Goal: Task Accomplishment & Management: Manage account settings

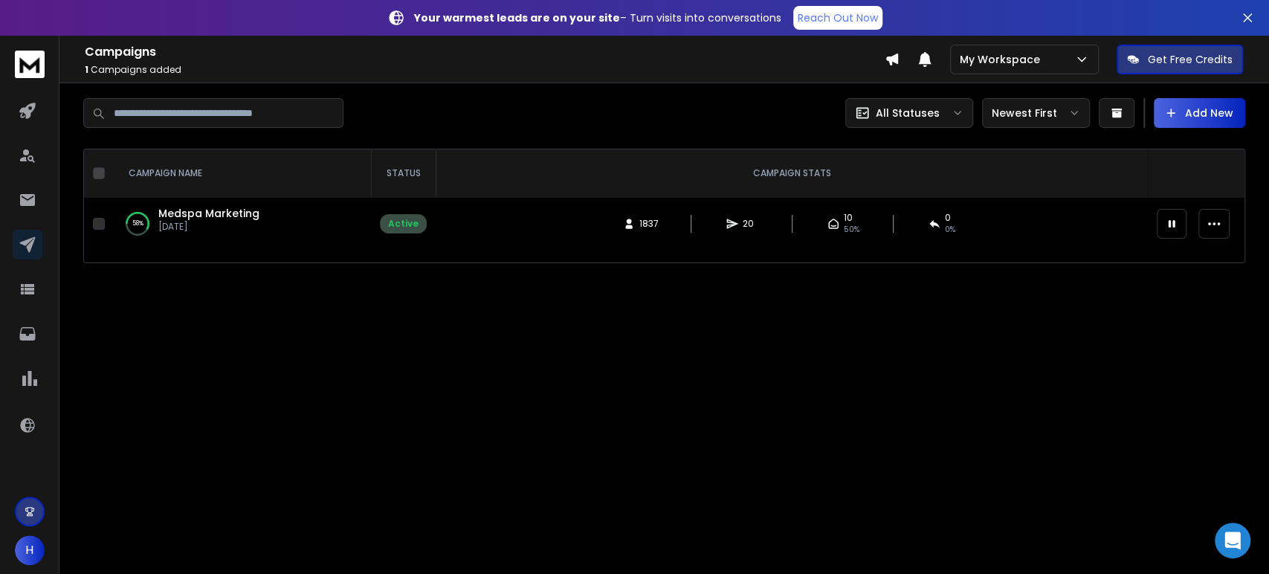
click at [445, 222] on div "1837 20 10 50 % 0 0 %" at bounding box center [792, 224] width 694 height 24
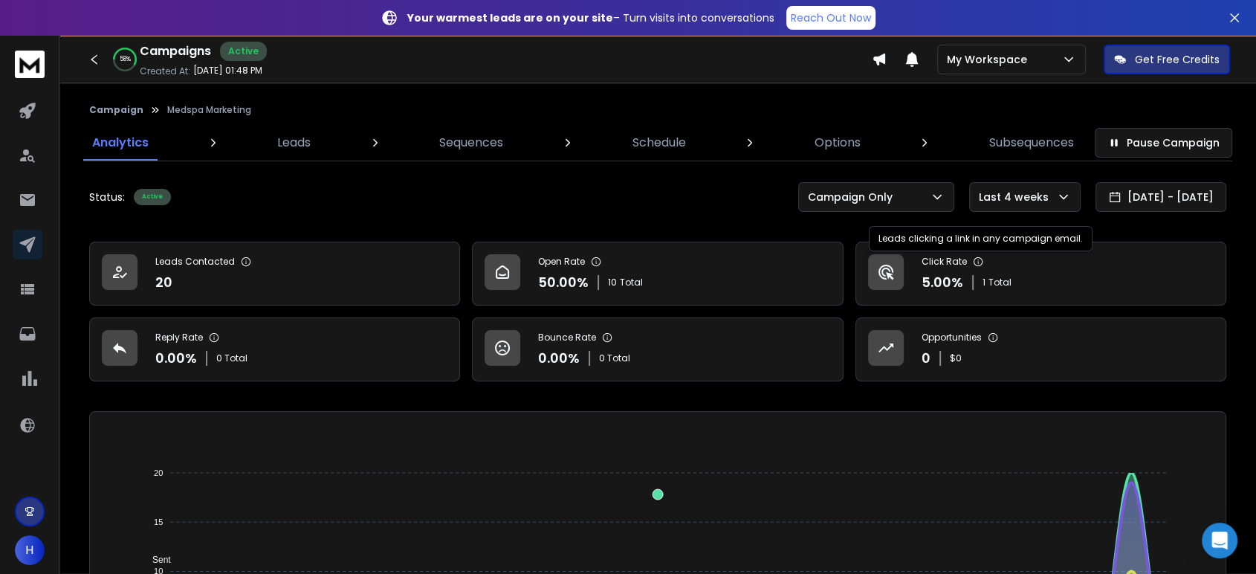
click at [973, 259] on icon at bounding box center [978, 261] width 10 height 10
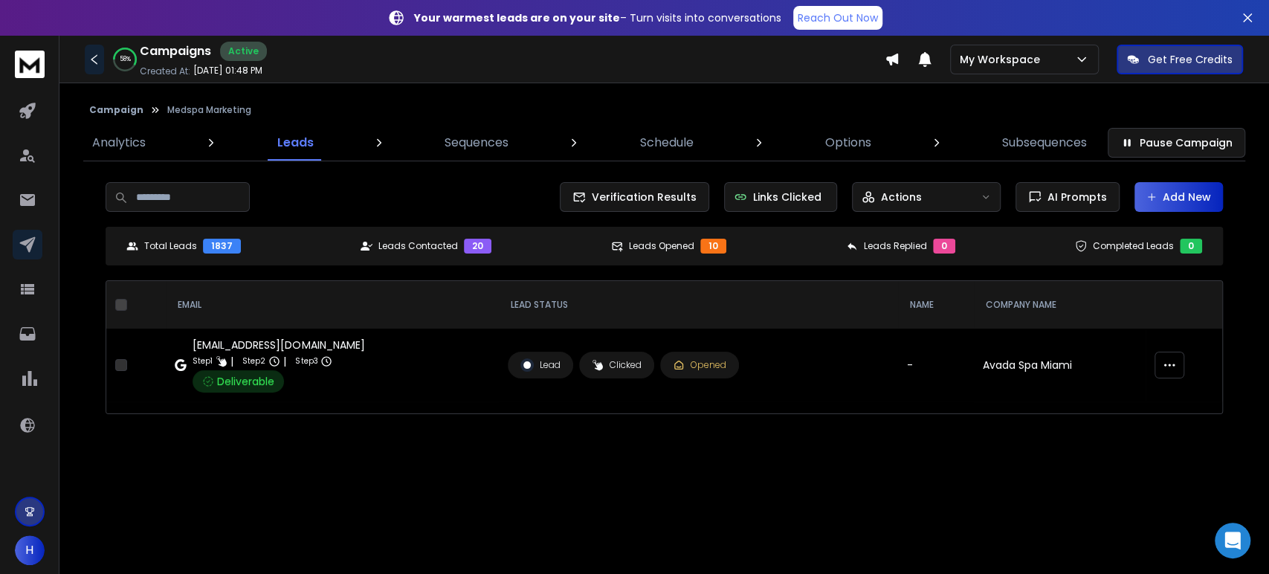
click at [90, 60] on icon at bounding box center [94, 59] width 13 height 13
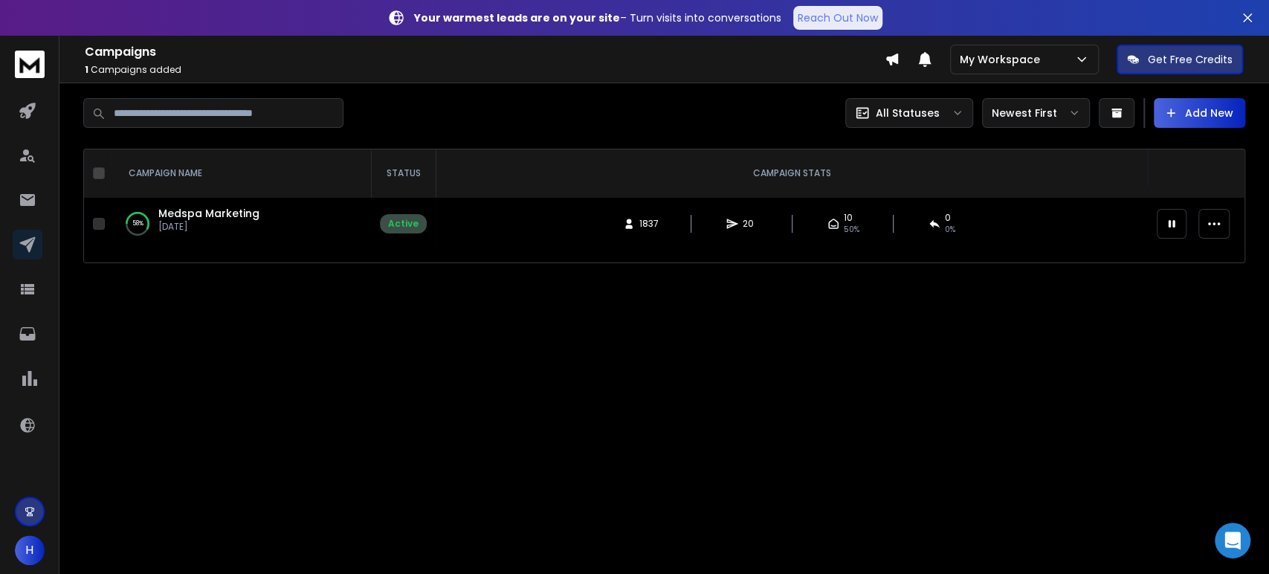
click at [859, 9] on link "Reach Out Now" at bounding box center [837, 18] width 89 height 24
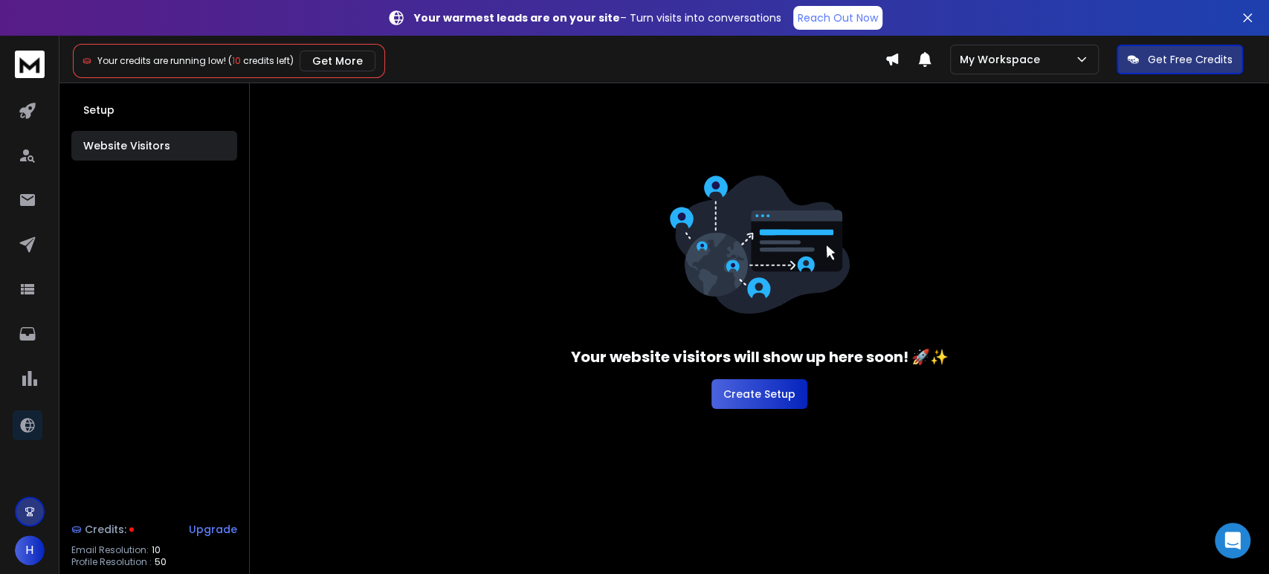
click at [749, 399] on button "Create Setup" at bounding box center [759, 394] width 96 height 30
click at [777, 388] on button "Create Setup" at bounding box center [759, 394] width 96 height 30
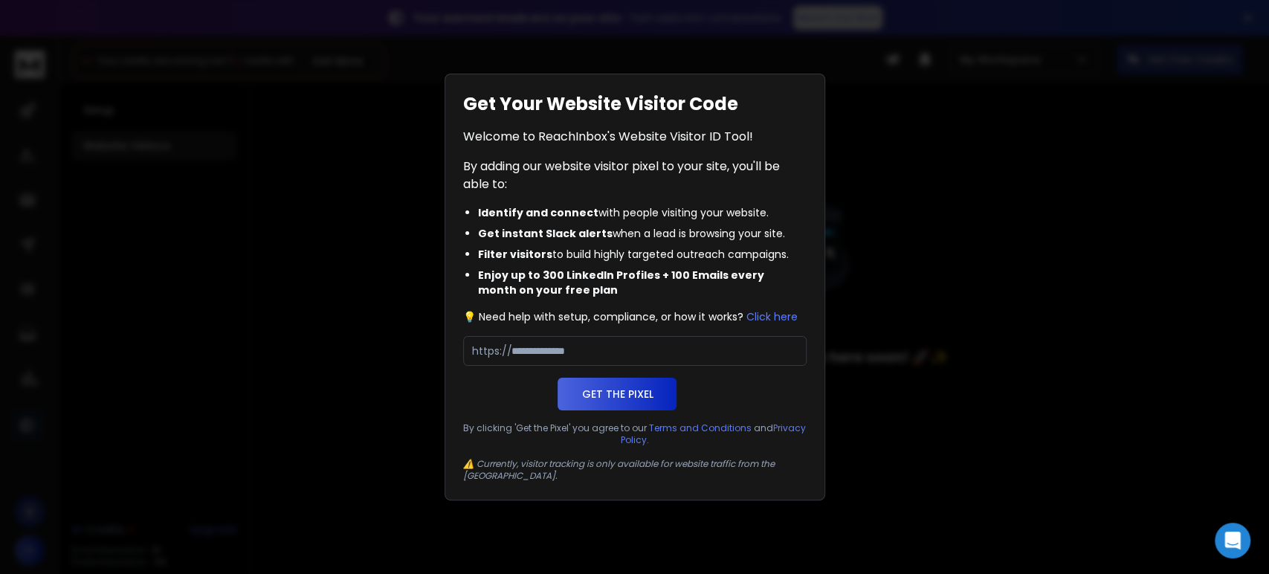
click at [720, 358] on input "text" at bounding box center [634, 351] width 343 height 30
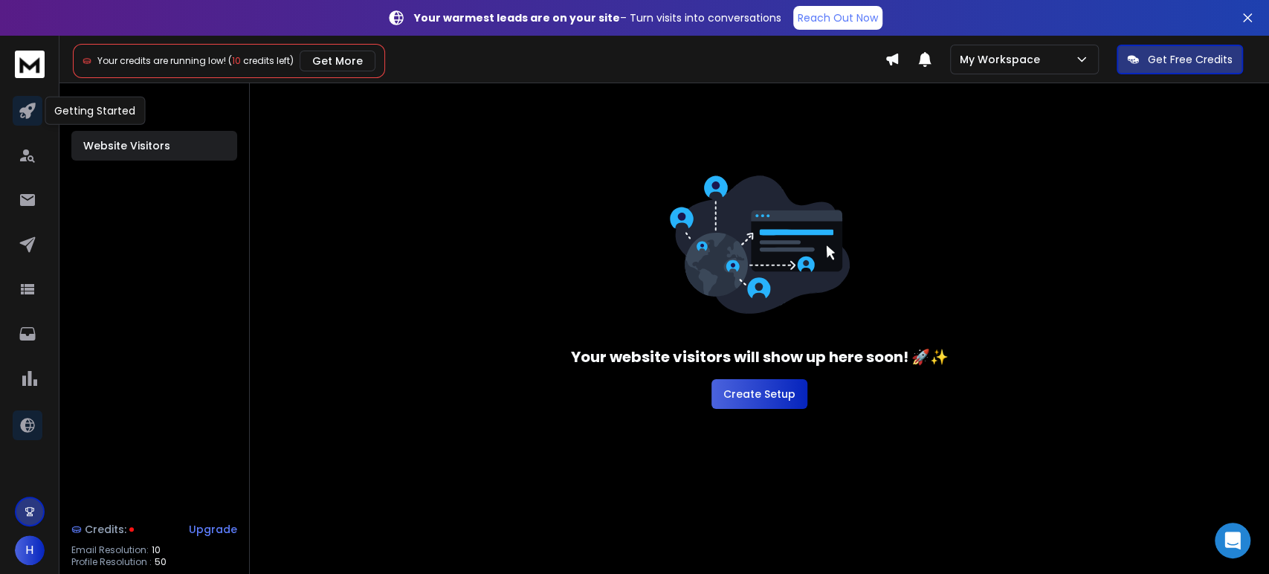
click at [37, 106] on link at bounding box center [28, 111] width 30 height 30
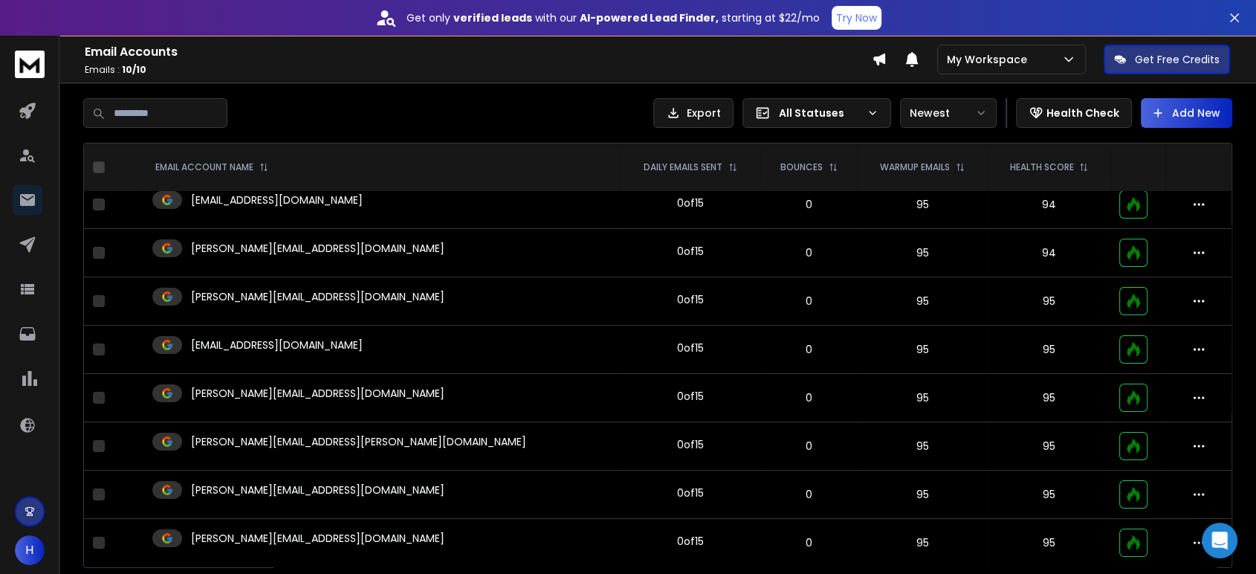
scroll to position [117, 0]
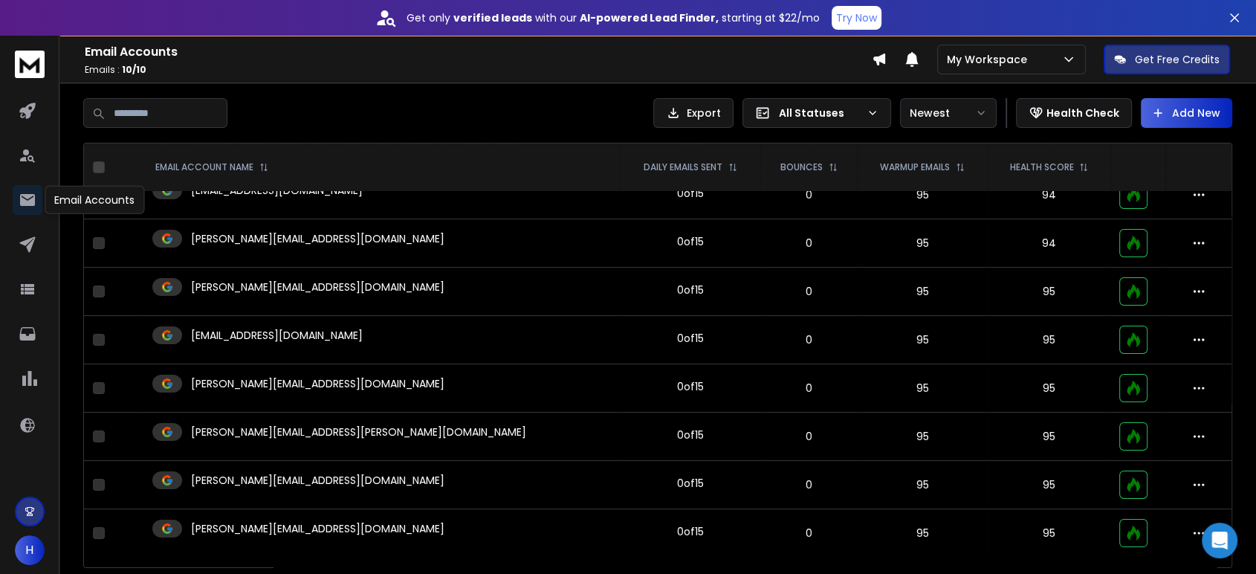
click at [31, 190] on link at bounding box center [28, 200] width 30 height 30
click at [40, 242] on link at bounding box center [28, 245] width 30 height 30
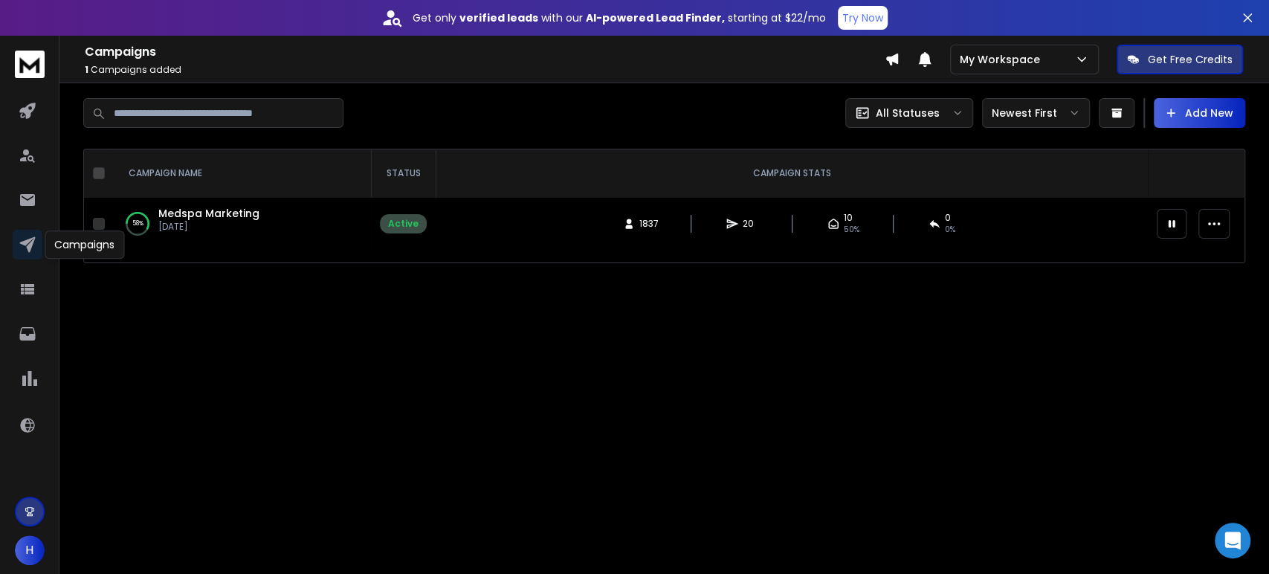
click at [348, 332] on div "Get only verified leads with our AI-powered Lead Finder, starting at $22/mo Try…" at bounding box center [634, 287] width 1269 height 574
click at [309, 225] on div "58 % Medspa Marketing [DATE]" at bounding box center [241, 224] width 230 height 36
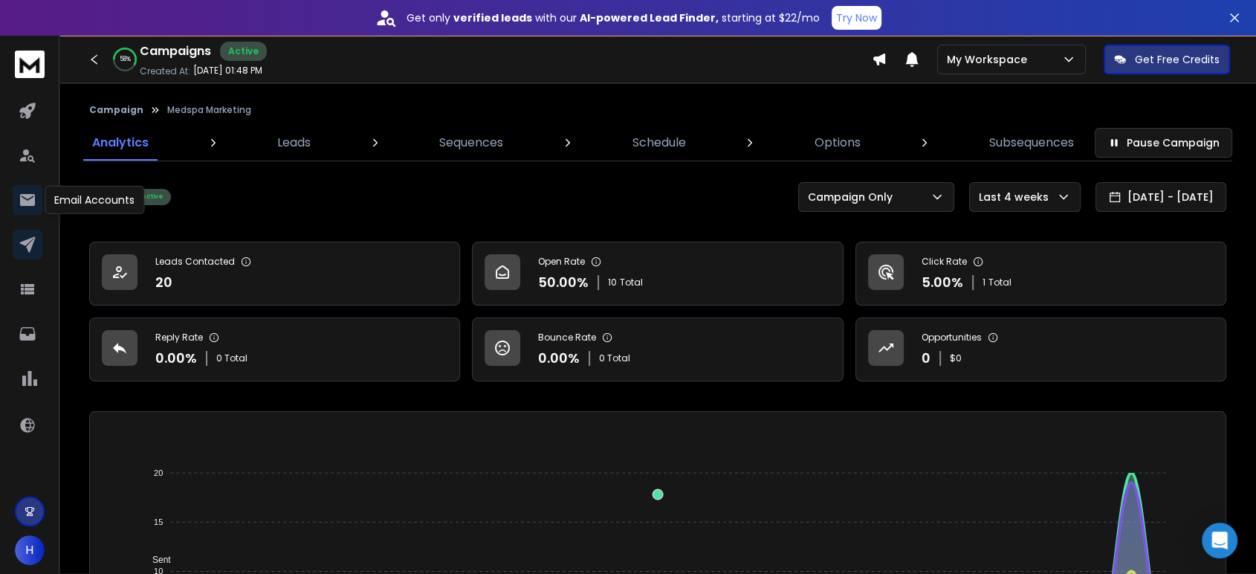
click at [36, 201] on icon at bounding box center [28, 200] width 18 height 18
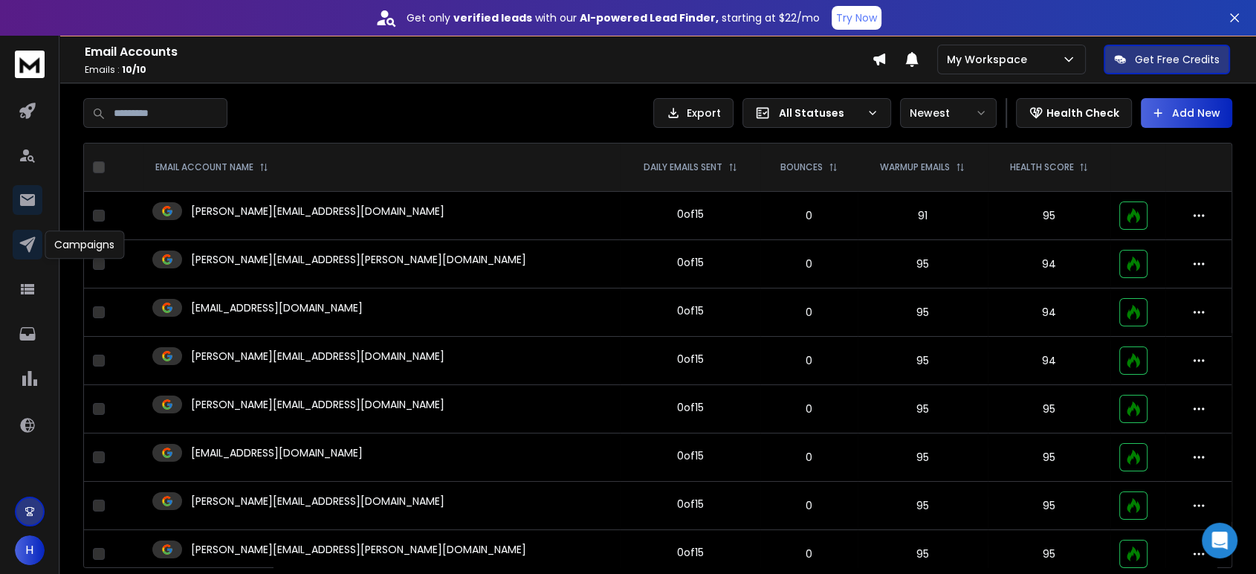
click at [33, 242] on icon at bounding box center [28, 245] width 18 height 18
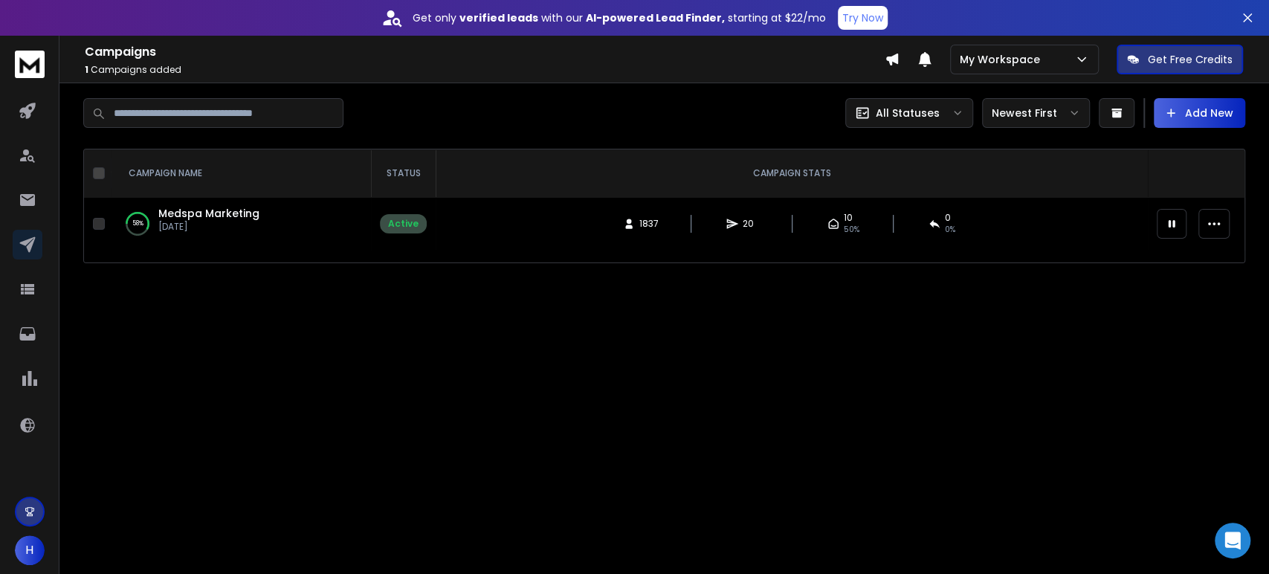
click at [459, 226] on div "1837 20 10 50 % 0 0 %" at bounding box center [792, 224] width 694 height 24
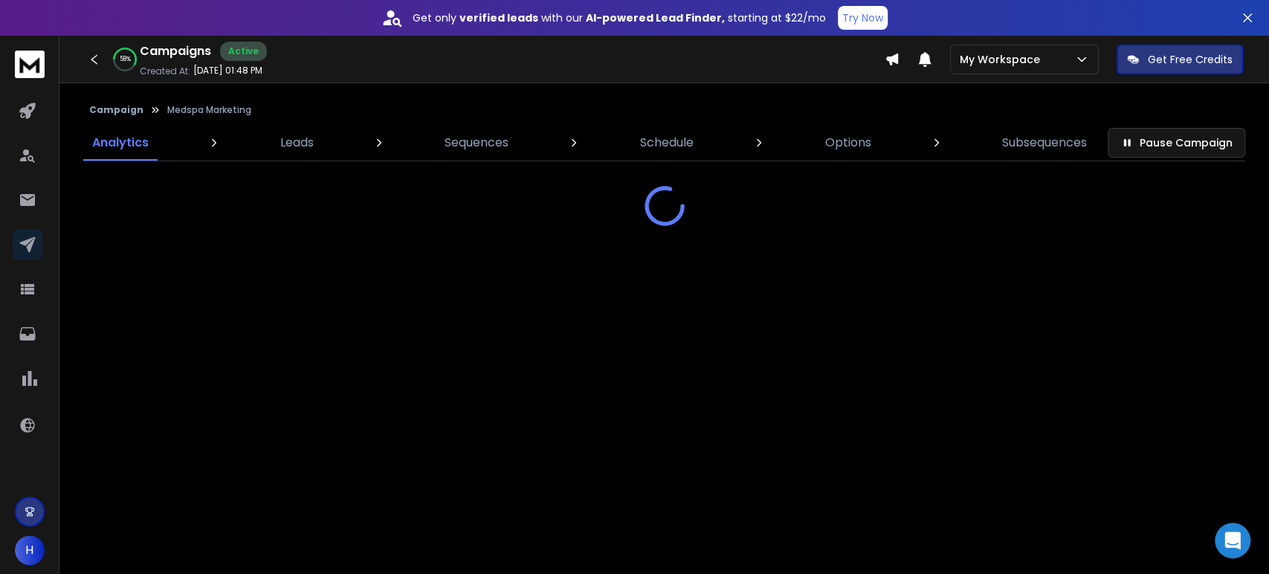
click at [1251, 24] on div "Get only verified leads with our AI-powered Lead Finder, starting at $22/mo Try…" at bounding box center [634, 18] width 1269 height 36
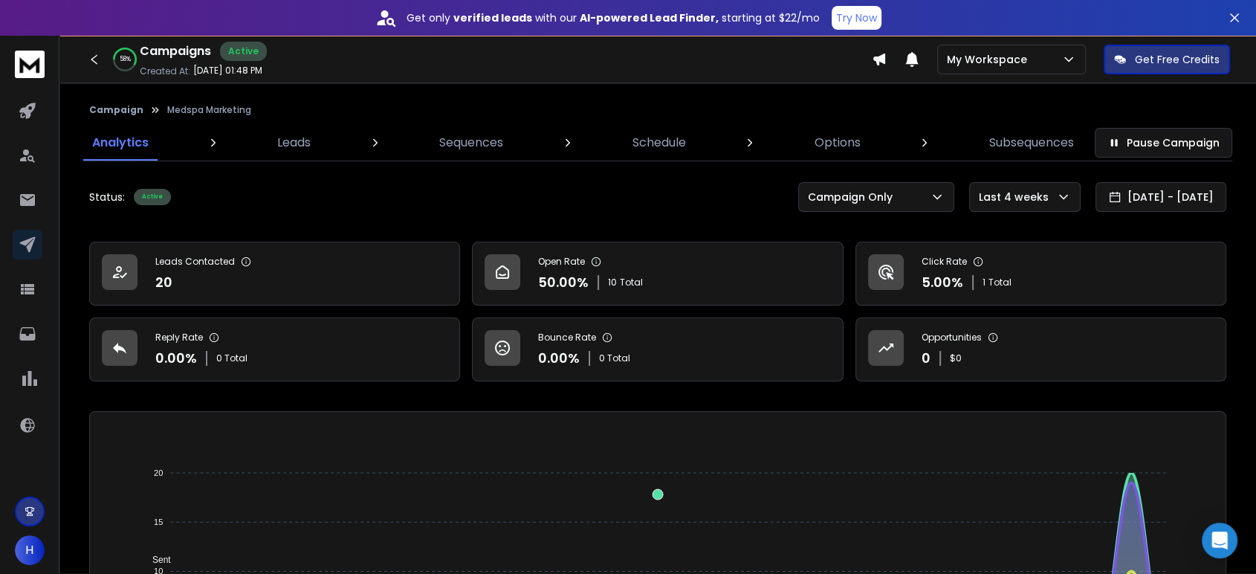
click at [792, 80] on div "58 % Campaigns Active Created At: [DATE] 01:48 PM My Workspace Get Free Credits" at bounding box center [628, 60] width 1256 height 48
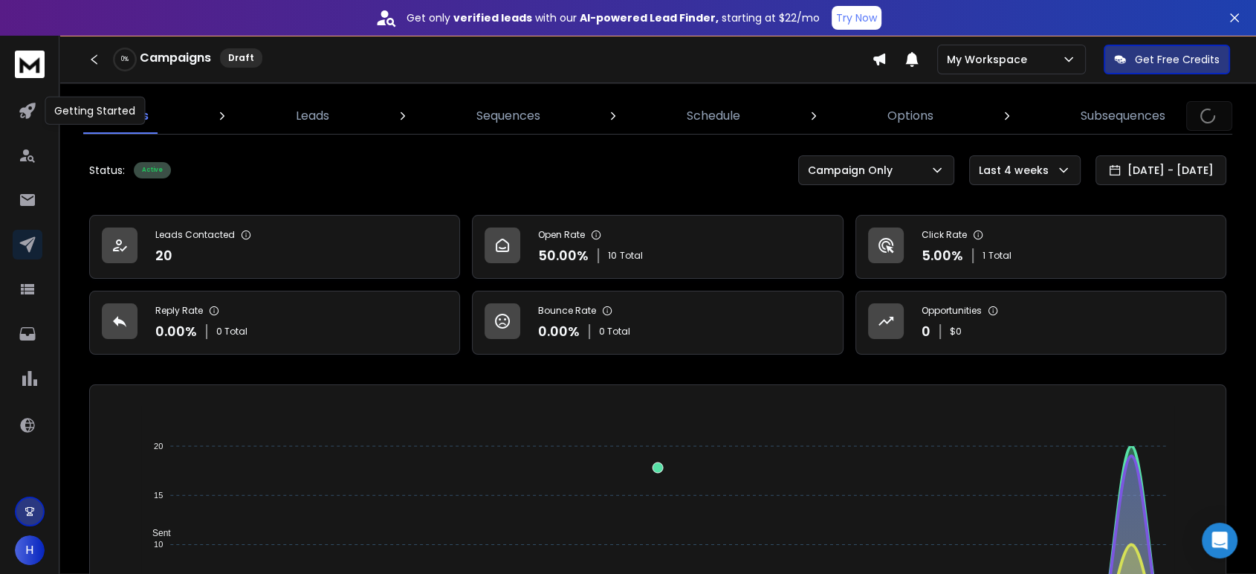
click at [39, 75] on img at bounding box center [30, 65] width 30 height 28
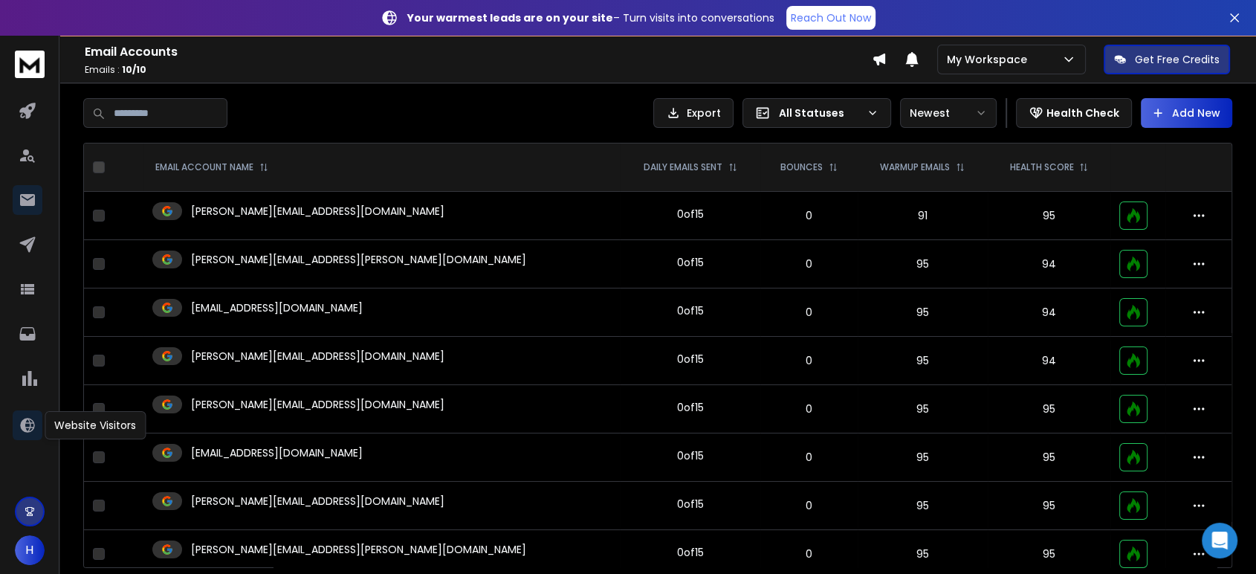
click at [28, 418] on icon at bounding box center [27, 425] width 15 height 15
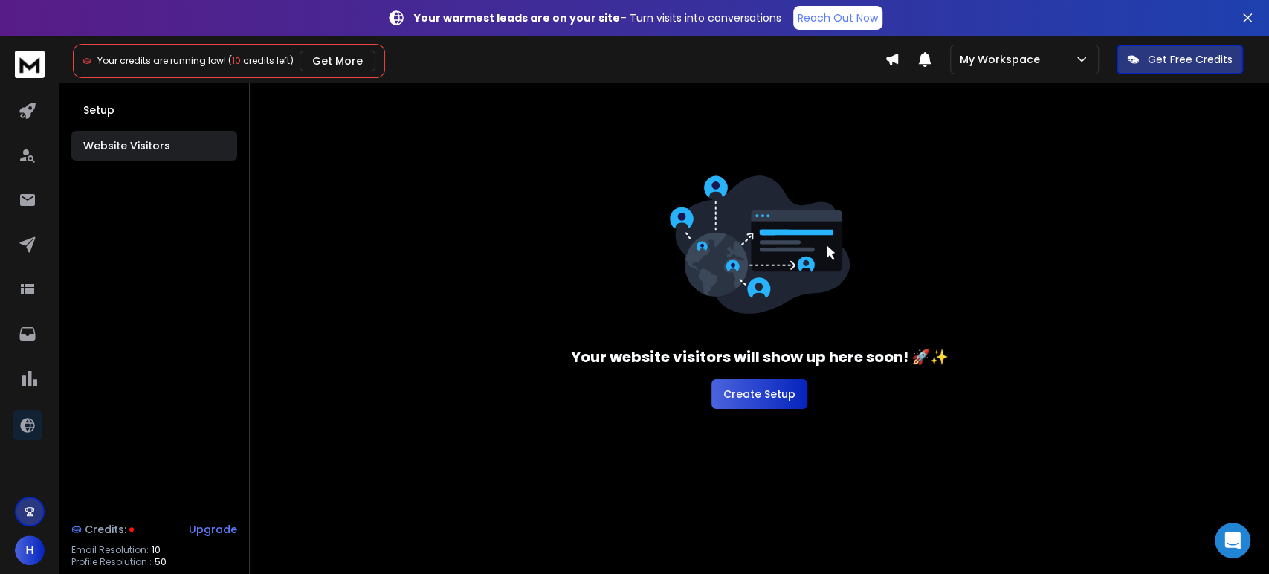
click at [739, 400] on button "Create Setup" at bounding box center [759, 394] width 96 height 30
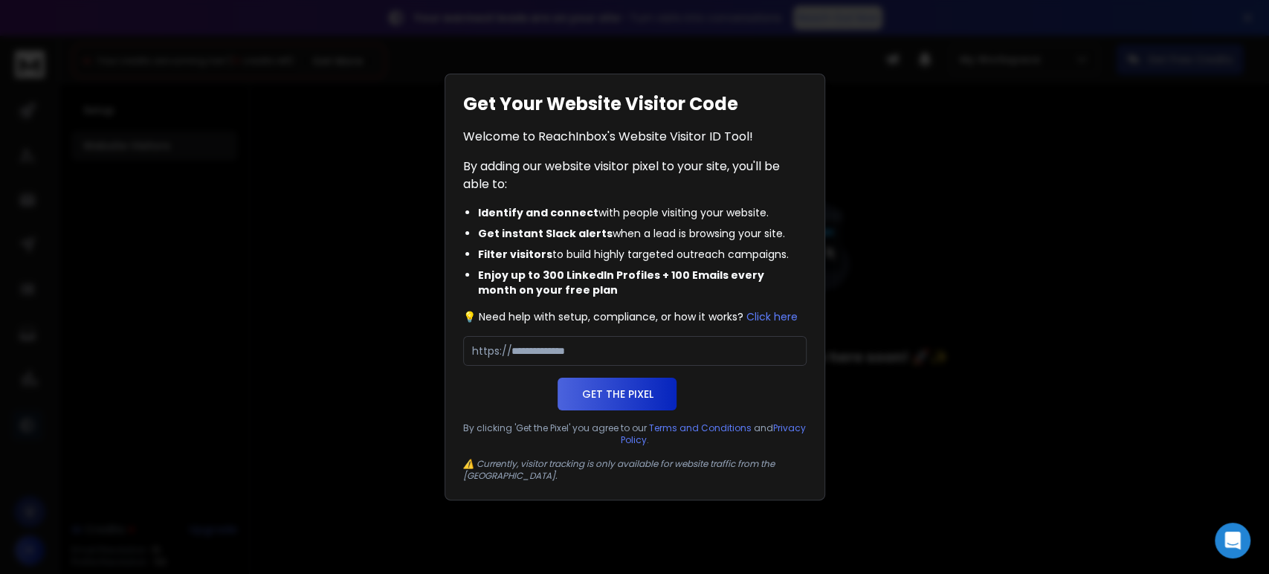
click at [632, 364] on input "text" at bounding box center [634, 351] width 343 height 30
paste input "**********"
drag, startPoint x: 543, startPoint y: 356, endPoint x: 511, endPoint y: 358, distance: 31.3
click at [511, 358] on input "**********" at bounding box center [634, 351] width 343 height 30
click at [628, 393] on button "Get the Pixel" at bounding box center [617, 394] width 119 height 33
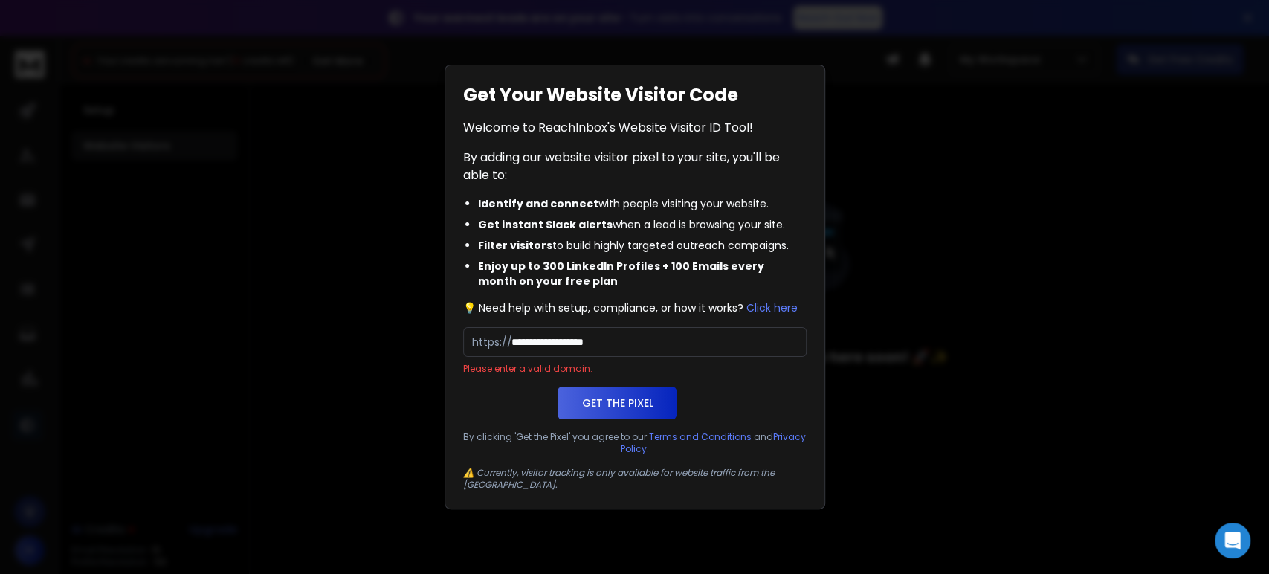
click at [597, 352] on input "**********" at bounding box center [634, 342] width 343 height 30
click at [646, 343] on input "**********" at bounding box center [634, 342] width 343 height 30
type input "**********"
click at [634, 407] on button "Get the Pixel" at bounding box center [617, 403] width 119 height 33
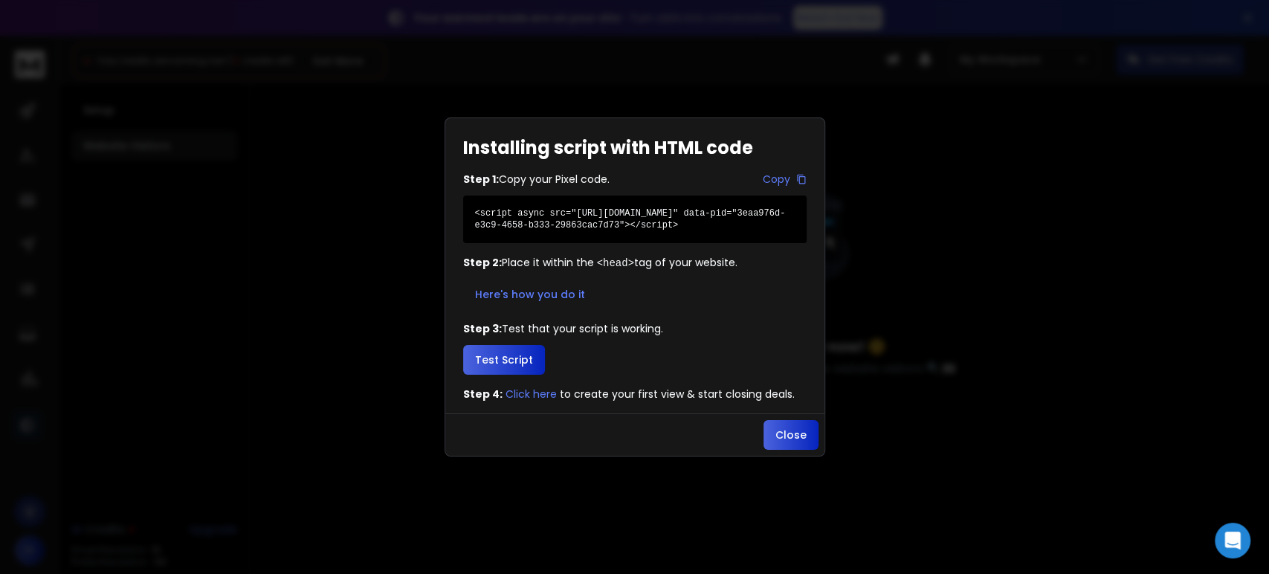
click at [782, 172] on button "Copy" at bounding box center [785, 179] width 44 height 15
click at [500, 375] on button "Test Script" at bounding box center [504, 360] width 82 height 30
click at [801, 448] on button "Close" at bounding box center [791, 435] width 55 height 30
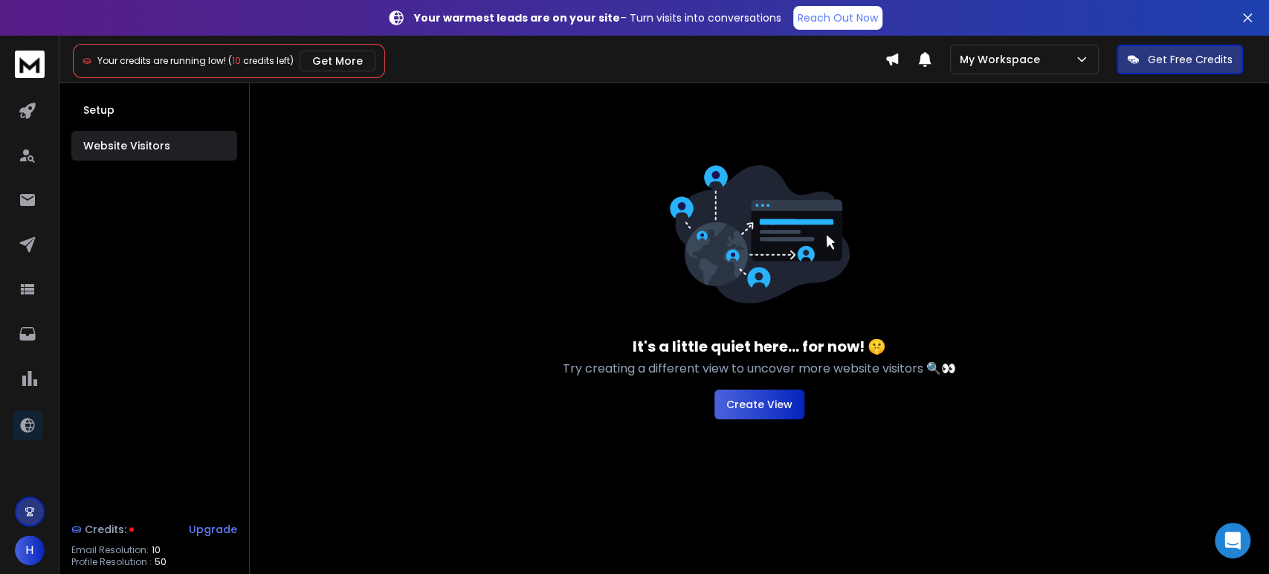
click at [785, 403] on button "Create View" at bounding box center [759, 405] width 90 height 30
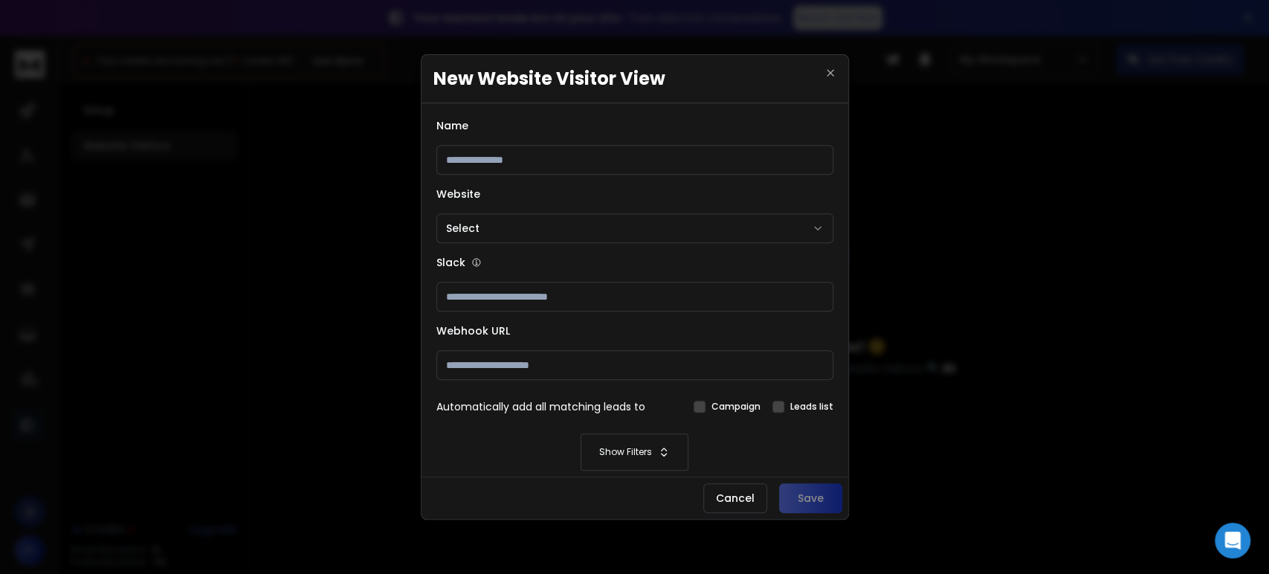
click at [590, 171] on input at bounding box center [634, 160] width 397 height 30
click at [553, 161] on input at bounding box center [634, 160] width 397 height 30
drag, startPoint x: 356, startPoint y: 202, endPoint x: 371, endPoint y: 219, distance: 22.1
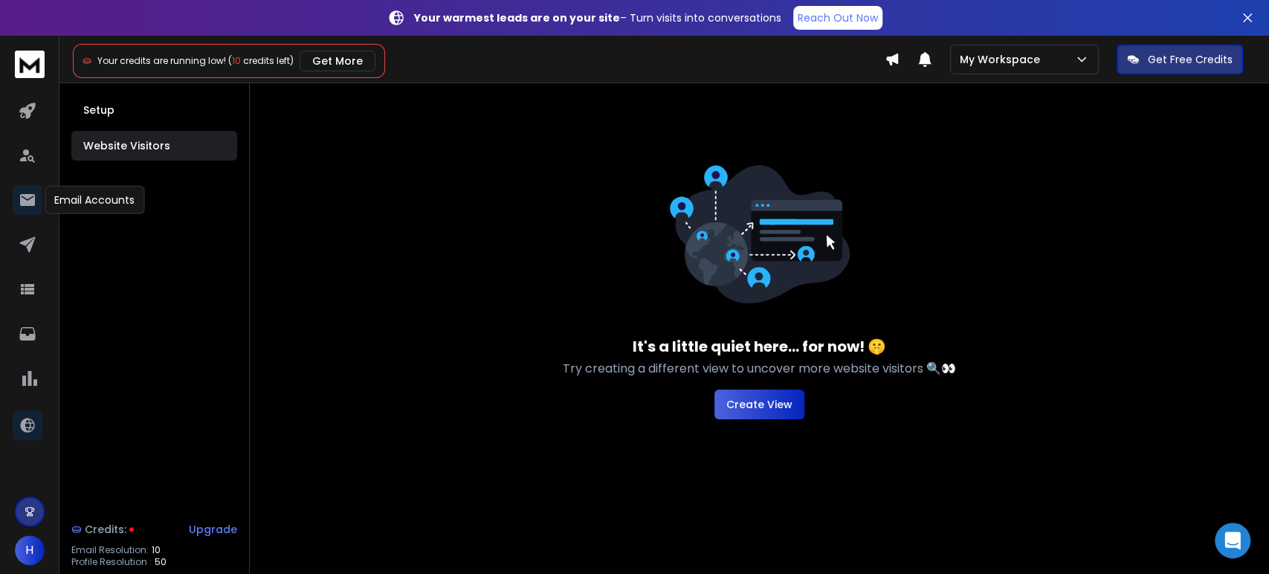
click at [28, 201] on icon at bounding box center [27, 200] width 15 height 12
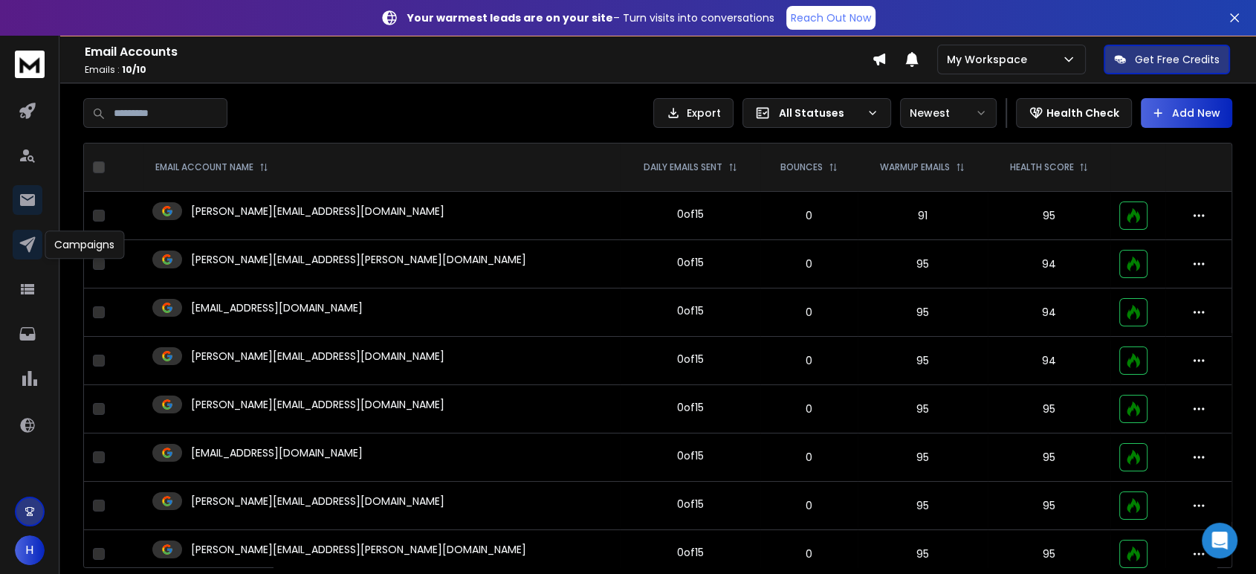
click at [14, 249] on link at bounding box center [28, 245] width 30 height 30
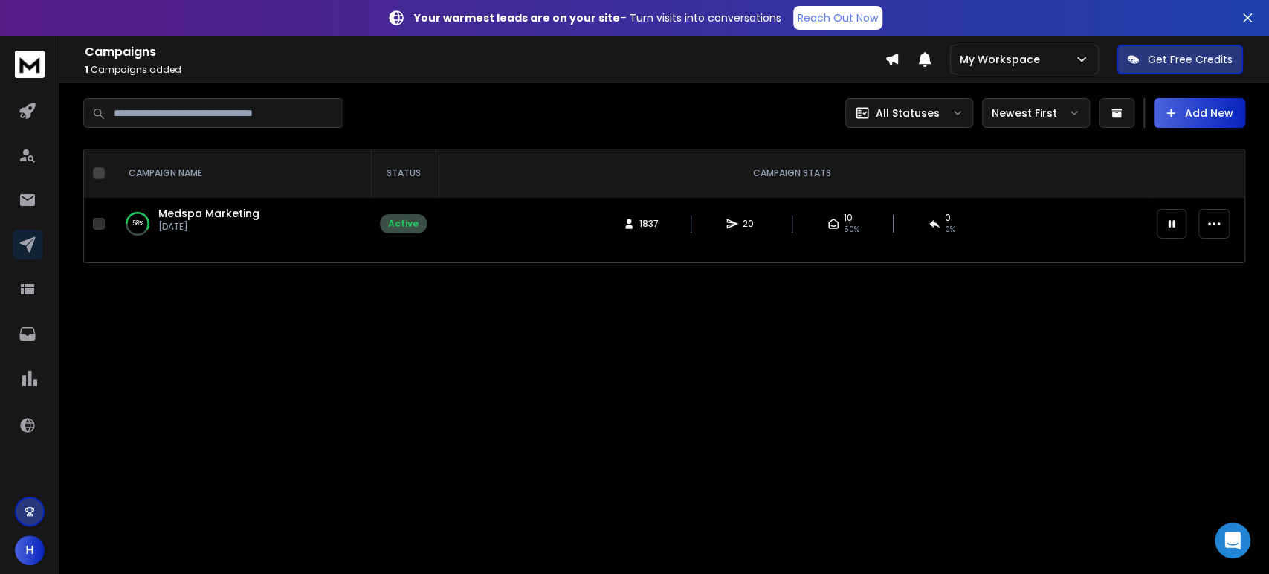
click at [210, 219] on span "Medspa Marketing" at bounding box center [208, 213] width 101 height 15
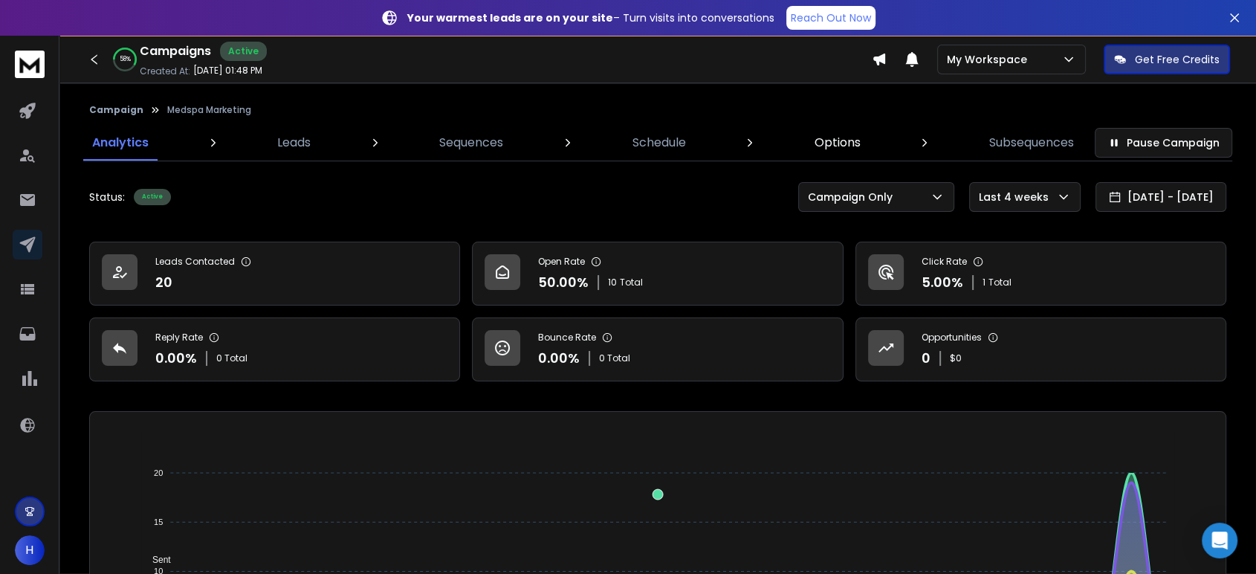
click at [857, 141] on p "Options" at bounding box center [838, 143] width 46 height 18
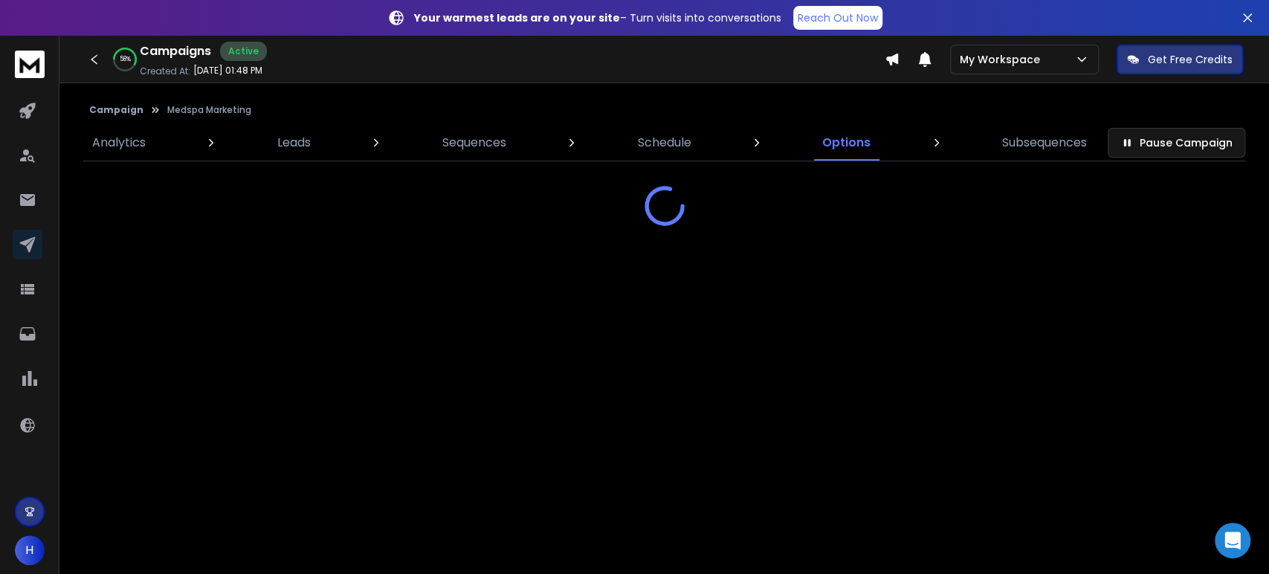
select select "**********"
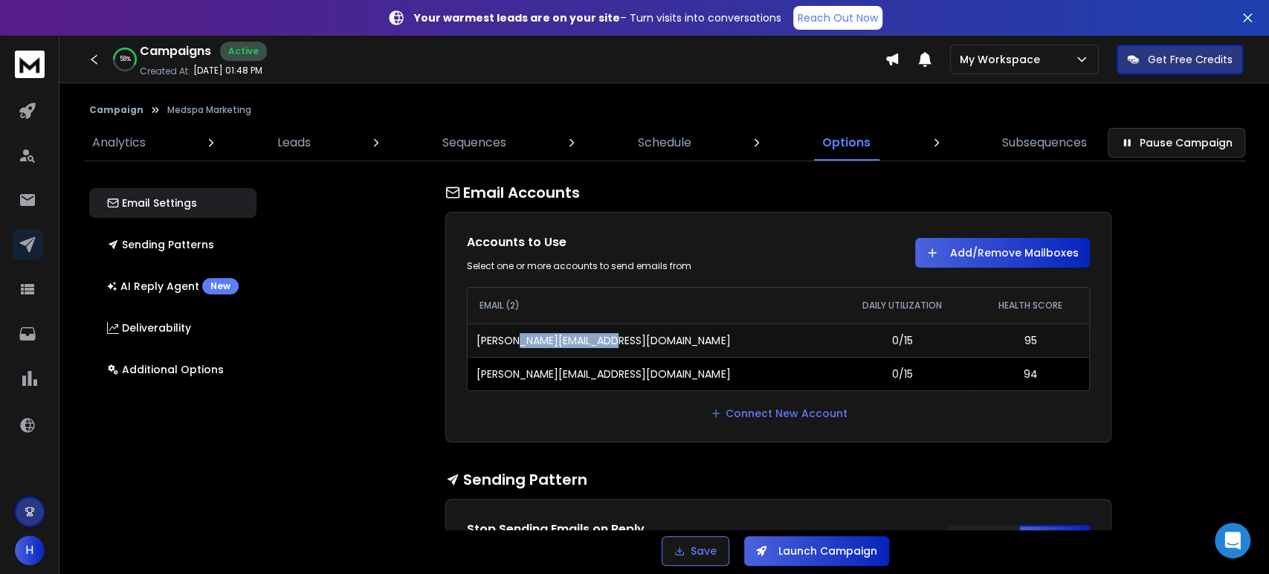
drag, startPoint x: 503, startPoint y: 338, endPoint x: 618, endPoint y: 338, distance: 114.5
click at [618, 338] on div "[PERSON_NAME][EMAIL_ADDRESS][DOMAIN_NAME]" at bounding box center [650, 340] width 347 height 15
copy p "ezerwellness.org"
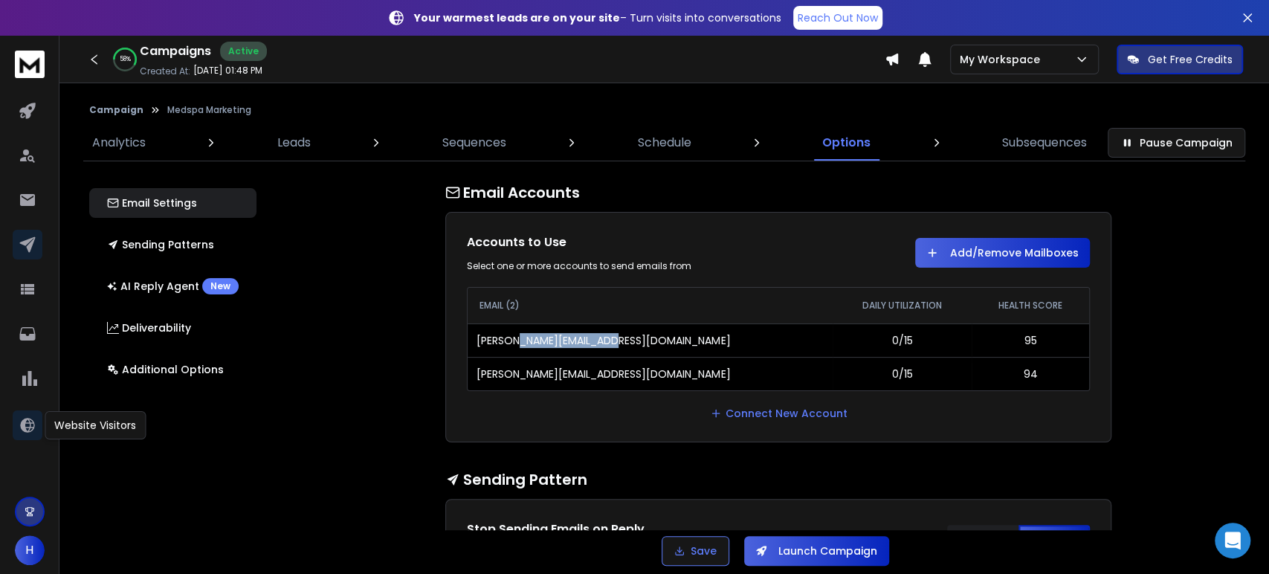
click at [36, 424] on link at bounding box center [28, 425] width 30 height 30
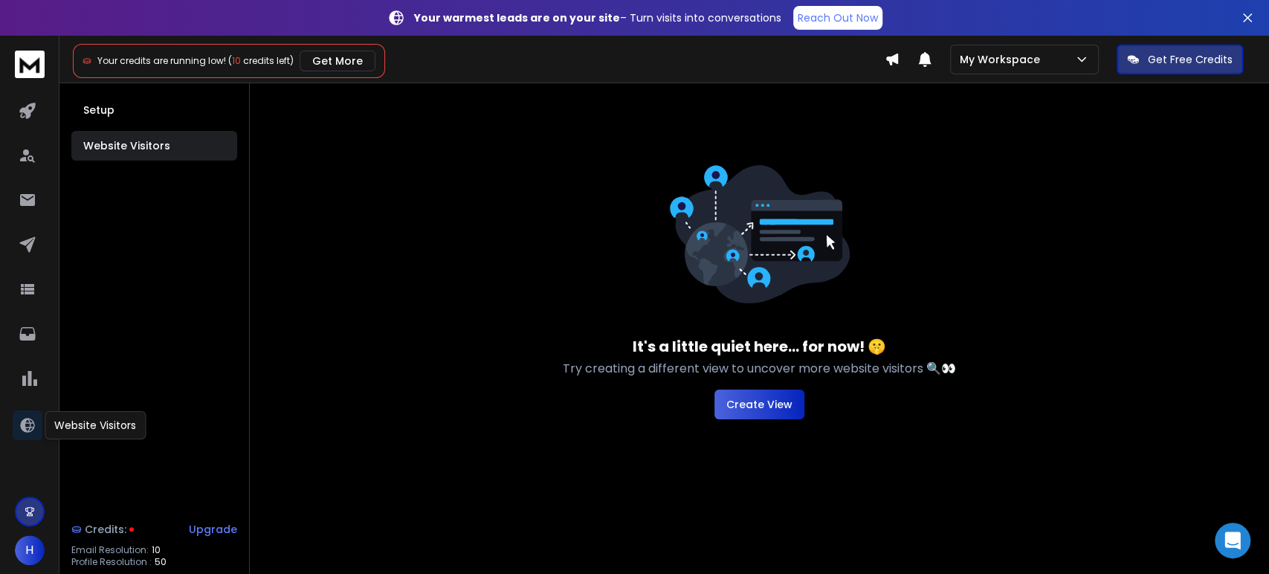
click at [740, 392] on button "Create View" at bounding box center [759, 405] width 90 height 30
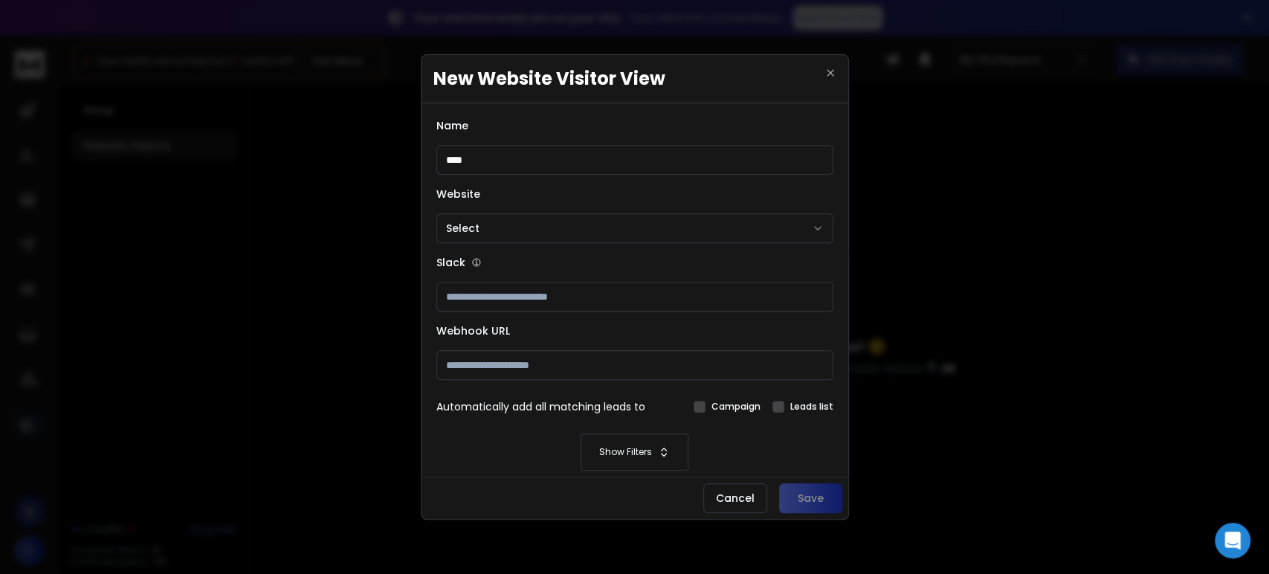
click at [526, 163] on input "****" at bounding box center [634, 160] width 397 height 30
type input "****"
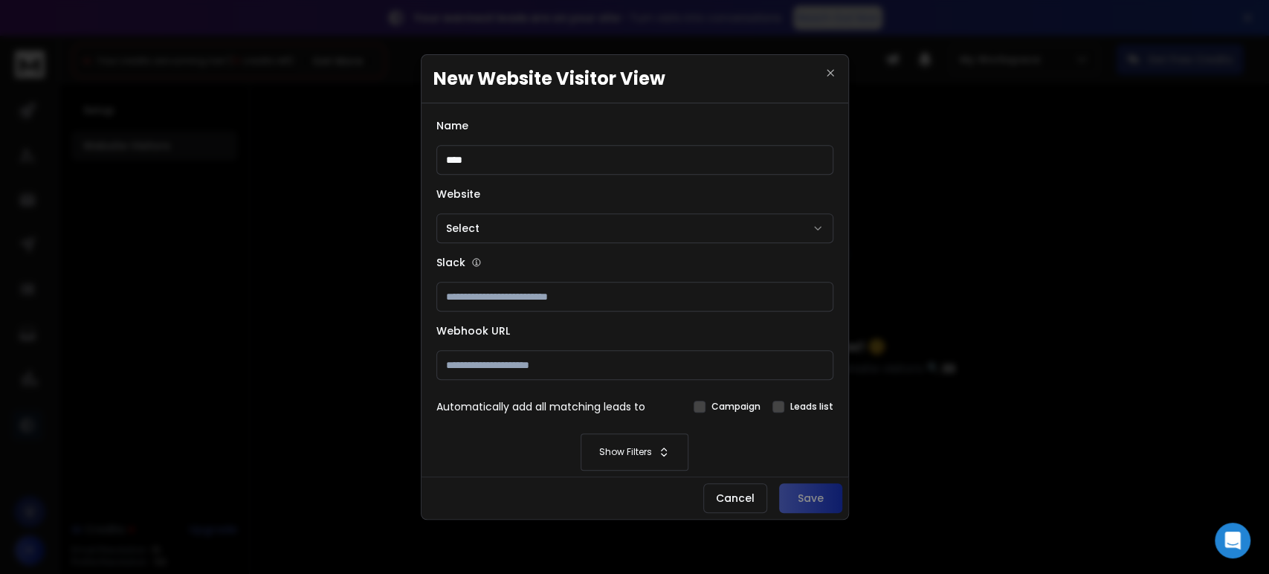
click at [616, 175] on div "**********" at bounding box center [635, 289] width 427 height 373
drag, startPoint x: 532, startPoint y: 78, endPoint x: 720, endPoint y: 88, distance: 188.3
click at [720, 88] on h1 "New Website Visitor View" at bounding box center [635, 79] width 427 height 48
click at [491, 247] on div "**********" at bounding box center [635, 289] width 427 height 373
click at [494, 233] on body "**********" at bounding box center [634, 287] width 1269 height 574
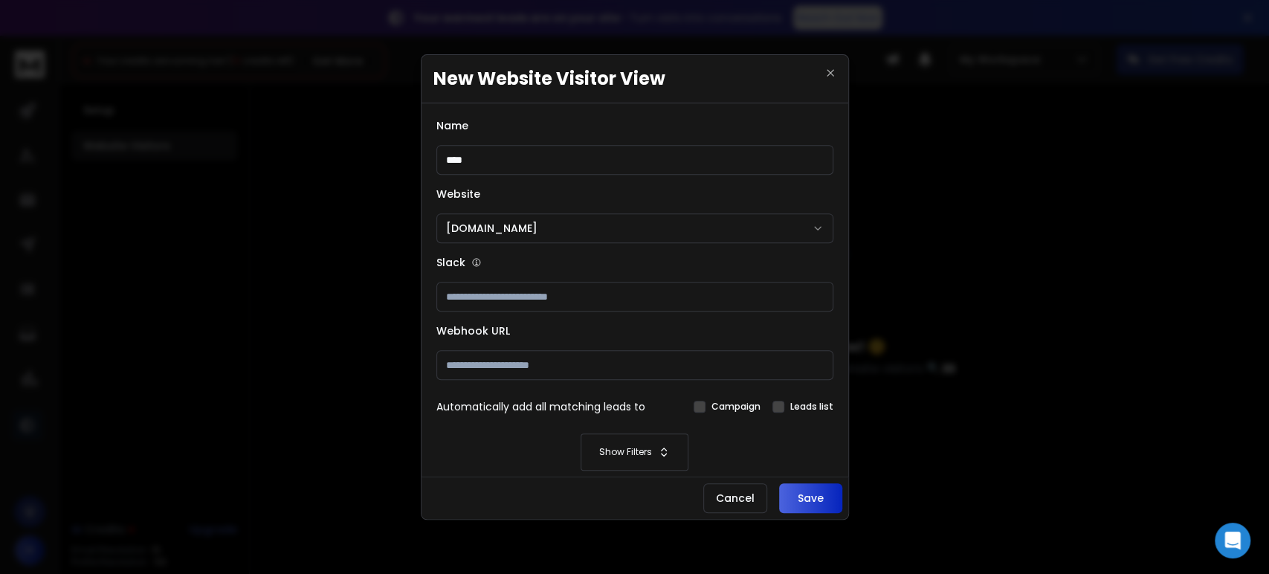
click at [511, 304] on input at bounding box center [634, 297] width 397 height 30
click at [473, 263] on icon at bounding box center [476, 262] width 10 height 10
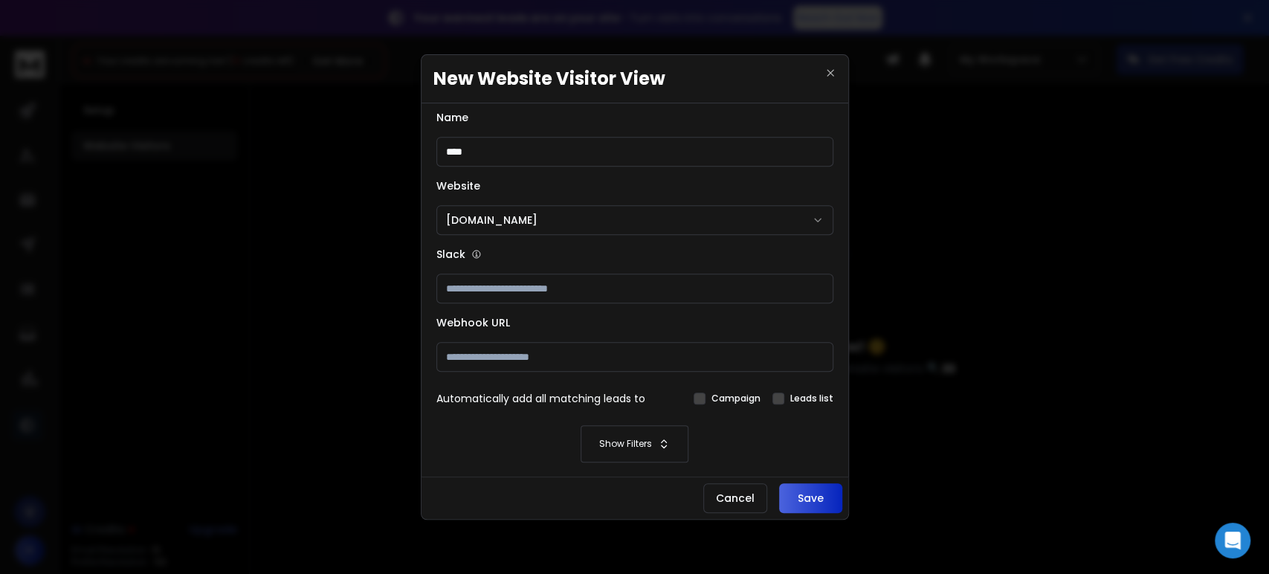
click at [792, 497] on button "Save" at bounding box center [810, 498] width 63 height 30
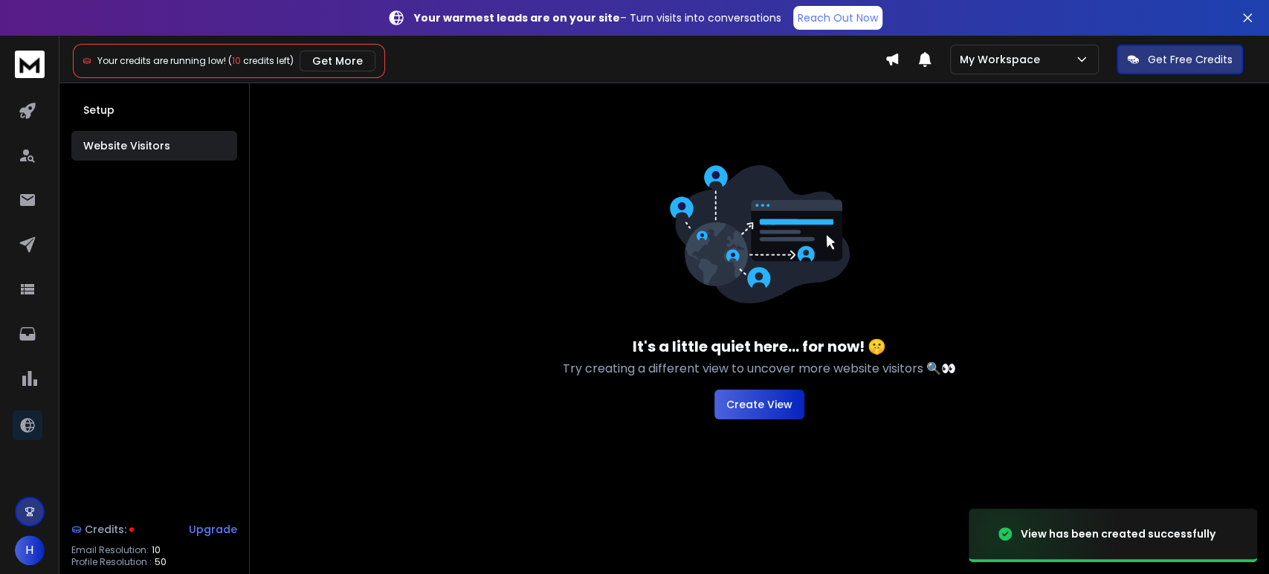
click at [484, 189] on div "It's a little quiet here... for now! 🤫 Try creating a different view to uncover…" at bounding box center [760, 281] width 984 height 373
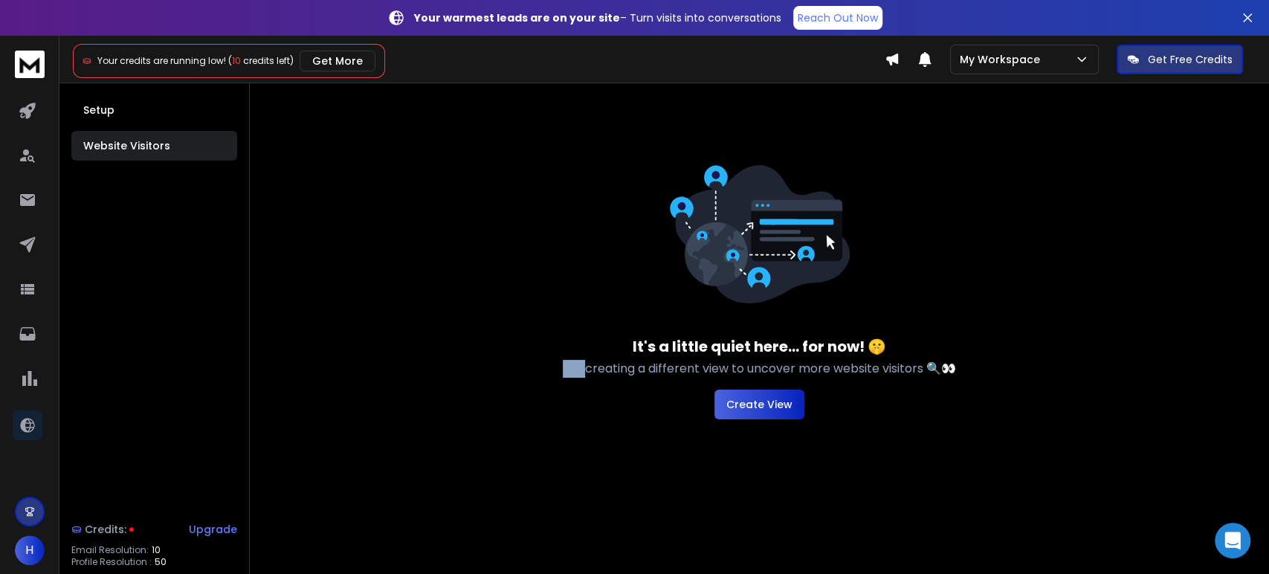
click at [523, 451] on div "It's a little quiet here... for now! 🤫 Try creating a different view to uncover…" at bounding box center [760, 281] width 984 height 373
click at [113, 139] on button "Website Visitors" at bounding box center [154, 146] width 166 height 30
click at [120, 207] on div "Ezer" at bounding box center [160, 209] width 154 height 27
click at [497, 291] on div "It's a little quiet here... for now! 🤫 Try creating a different view to uncover…" at bounding box center [760, 281] width 984 height 373
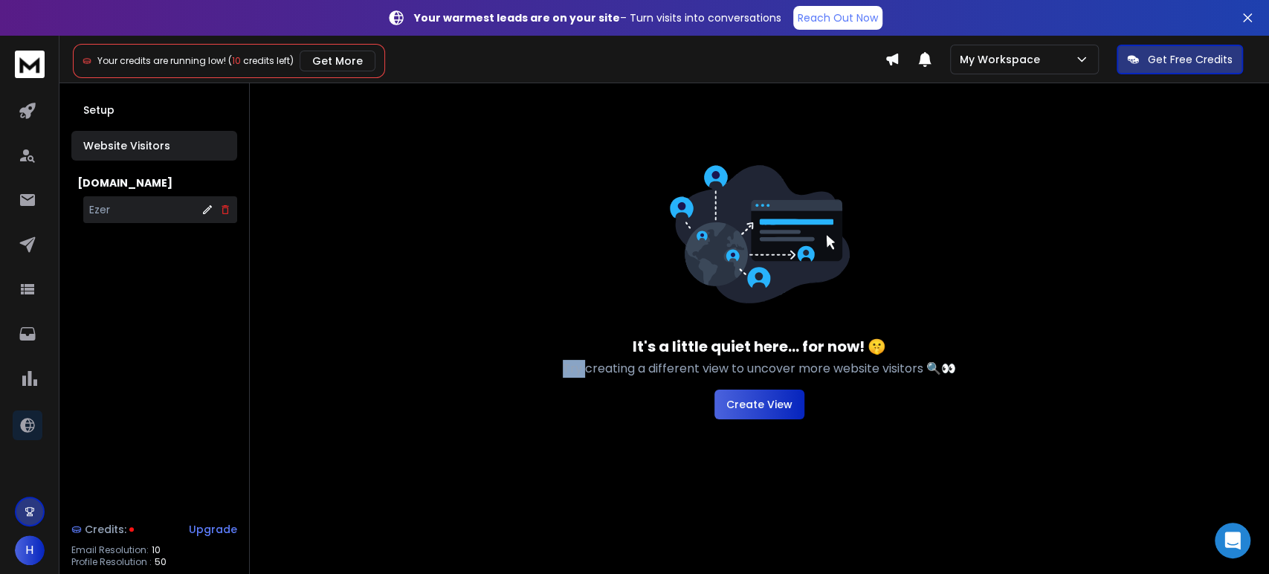
click at [511, 419] on div "It's a little quiet here... for now! 🤫 Try creating a different view to uncover…" at bounding box center [760, 281] width 984 height 373
click at [753, 408] on button "Create View" at bounding box center [759, 405] width 90 height 30
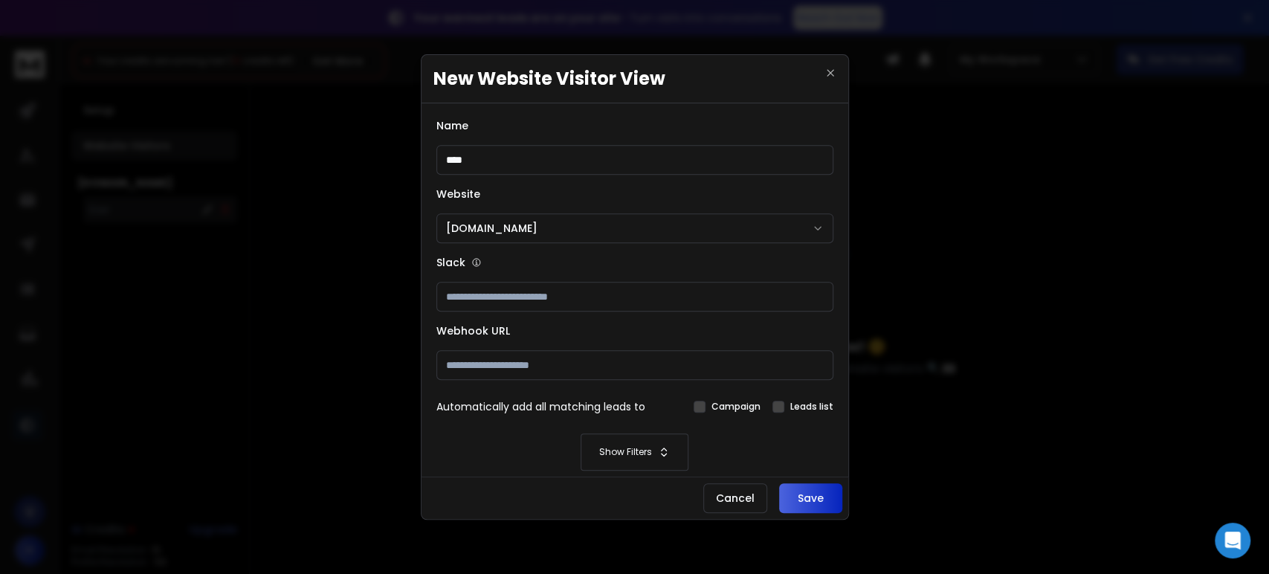
click at [662, 452] on icon "button" at bounding box center [664, 452] width 12 height 12
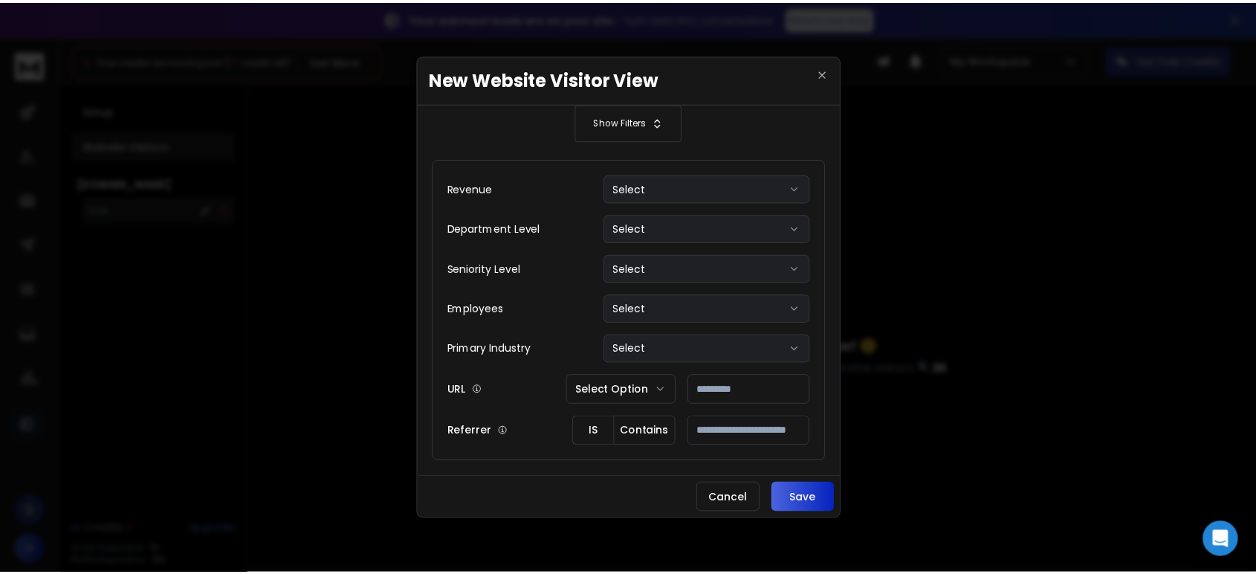
scroll to position [392, 0]
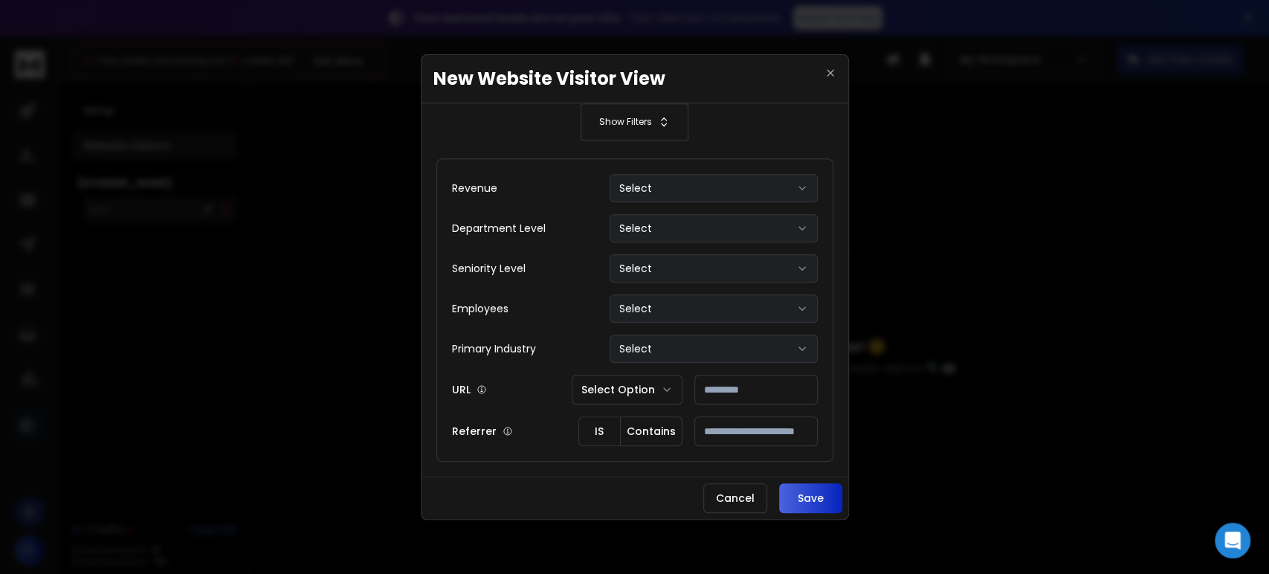
click at [833, 64] on h1 "New Website Visitor View" at bounding box center [635, 79] width 427 height 48
click at [832, 70] on icon "button" at bounding box center [830, 73] width 6 height 6
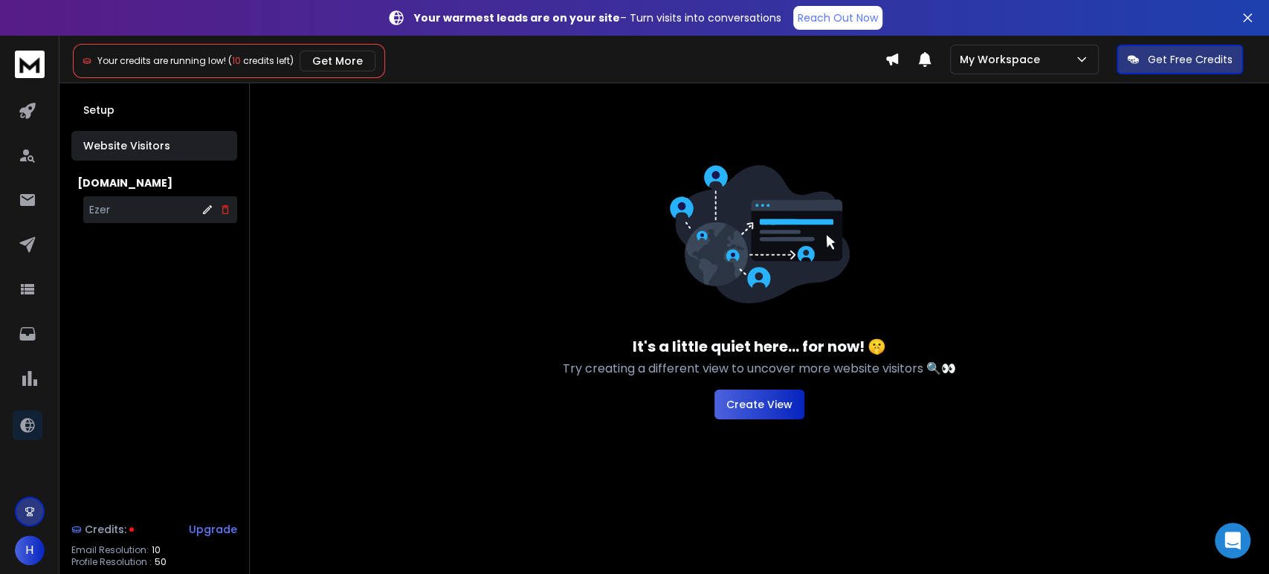
click at [836, 248] on icon at bounding box center [796, 235] width 91 height 51
click at [14, 142] on link at bounding box center [28, 156] width 30 height 30
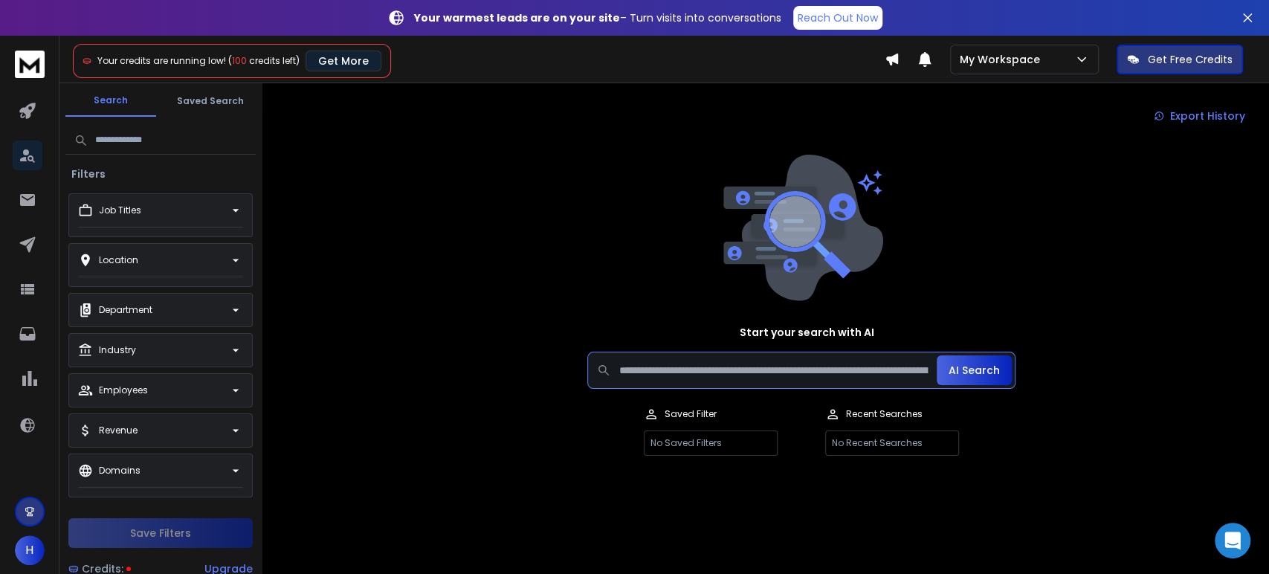
click at [345, 54] on button "Get More" at bounding box center [344, 61] width 76 height 21
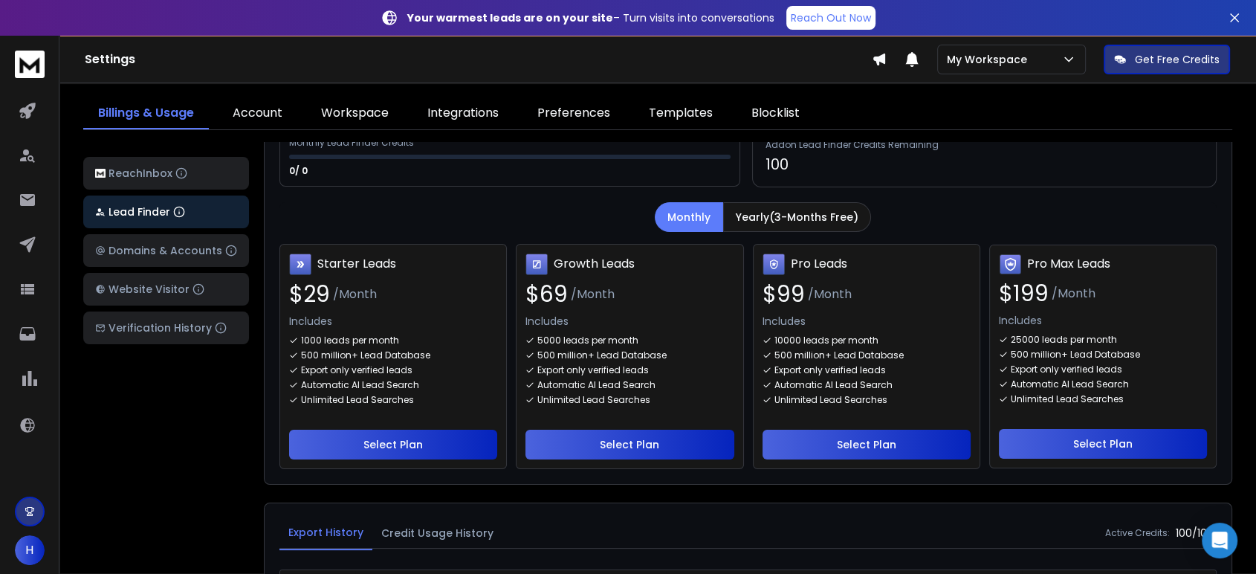
scroll to position [248, 0]
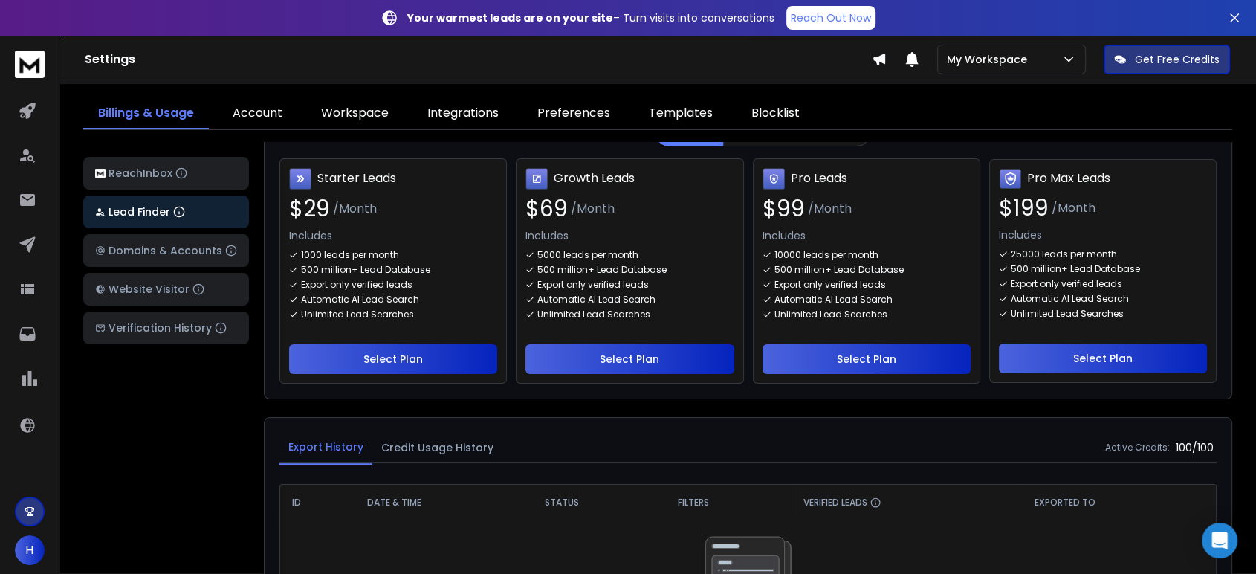
click at [219, 178] on button "ReachInbox" at bounding box center [166, 173] width 166 height 33
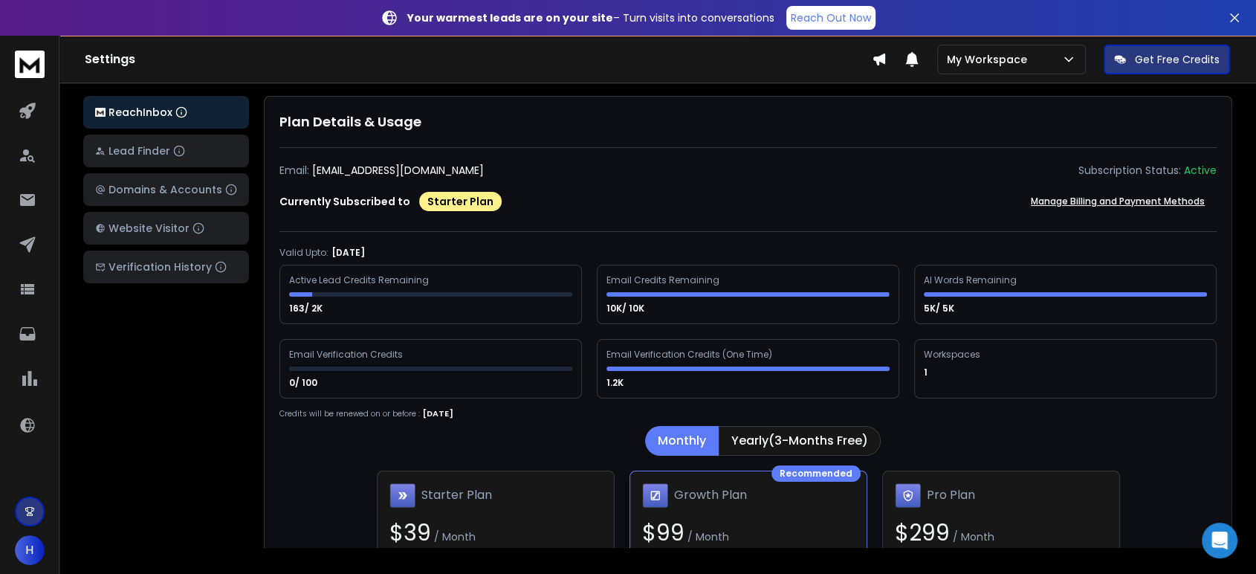
scroll to position [0, 0]
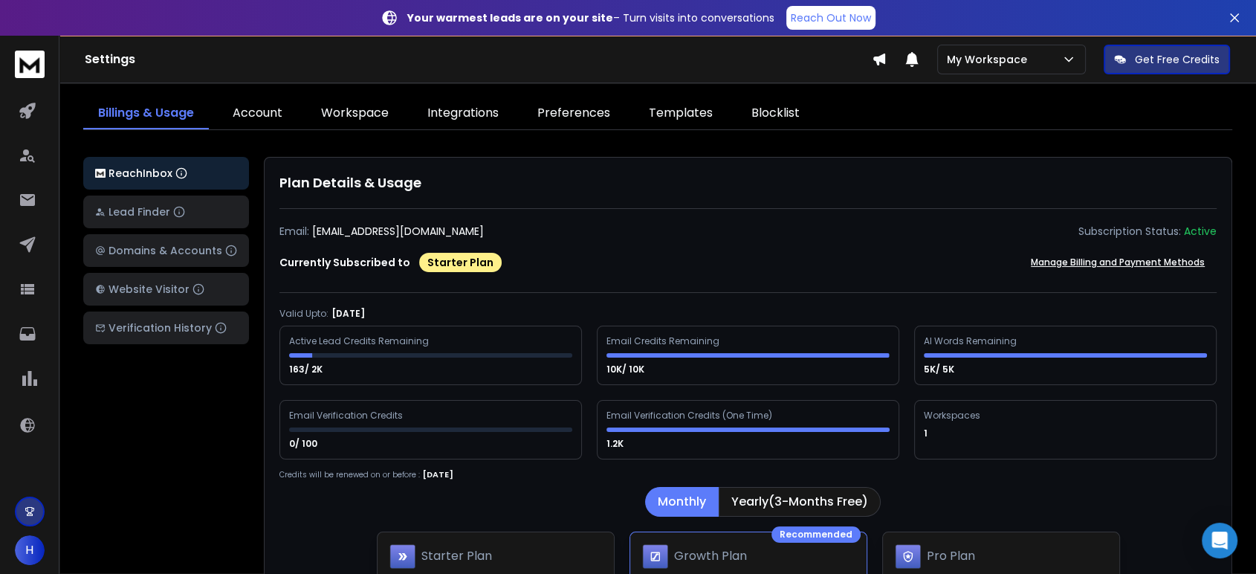
click at [240, 106] on link "Account" at bounding box center [258, 113] width 80 height 31
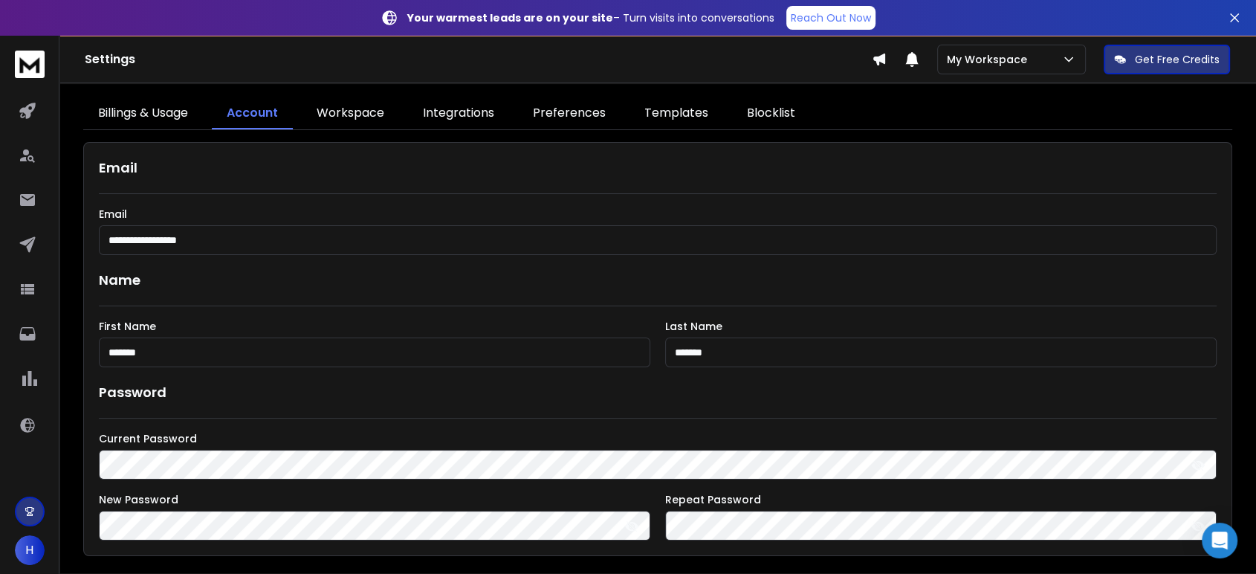
click at [341, 103] on link "Workspace" at bounding box center [350, 113] width 97 height 31
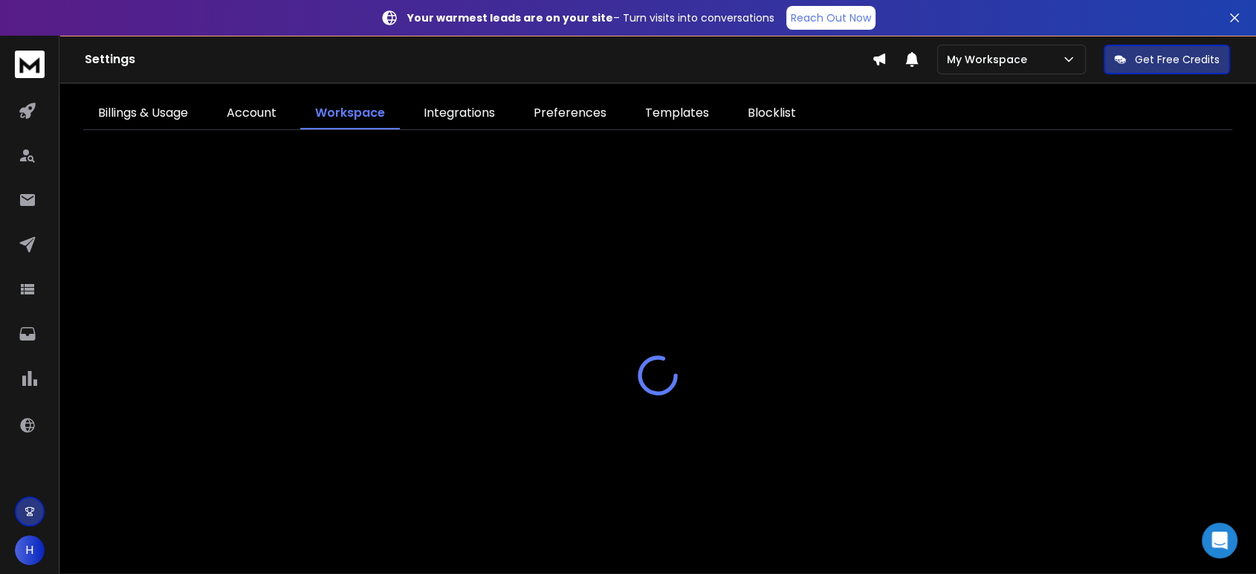
click at [453, 106] on link "Integrations" at bounding box center [459, 113] width 101 height 31
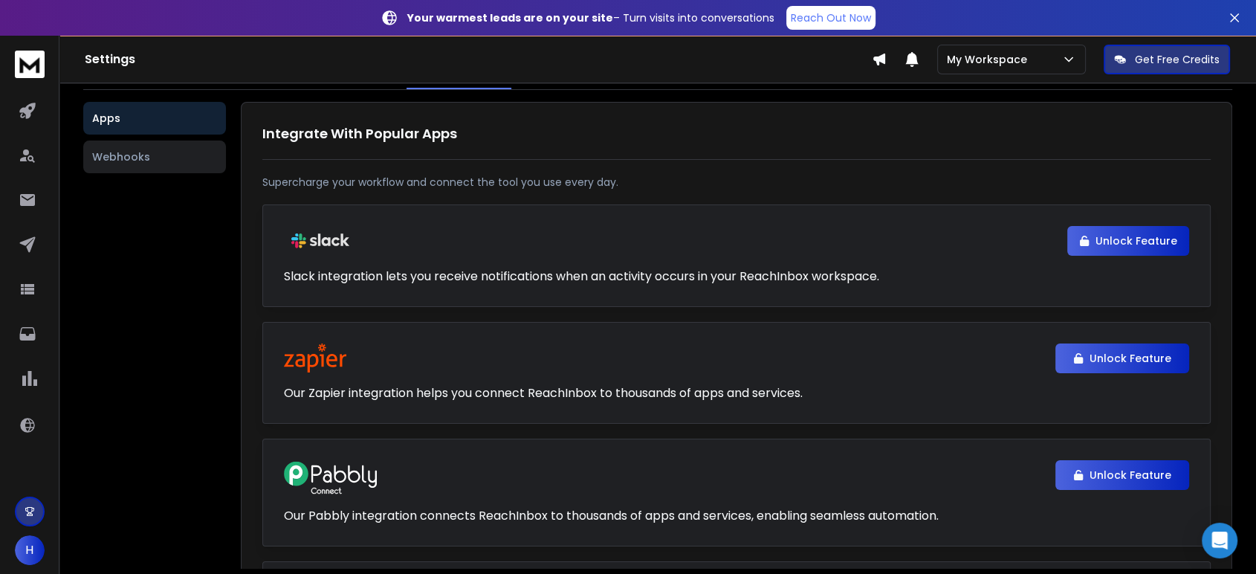
scroll to position [61, 0]
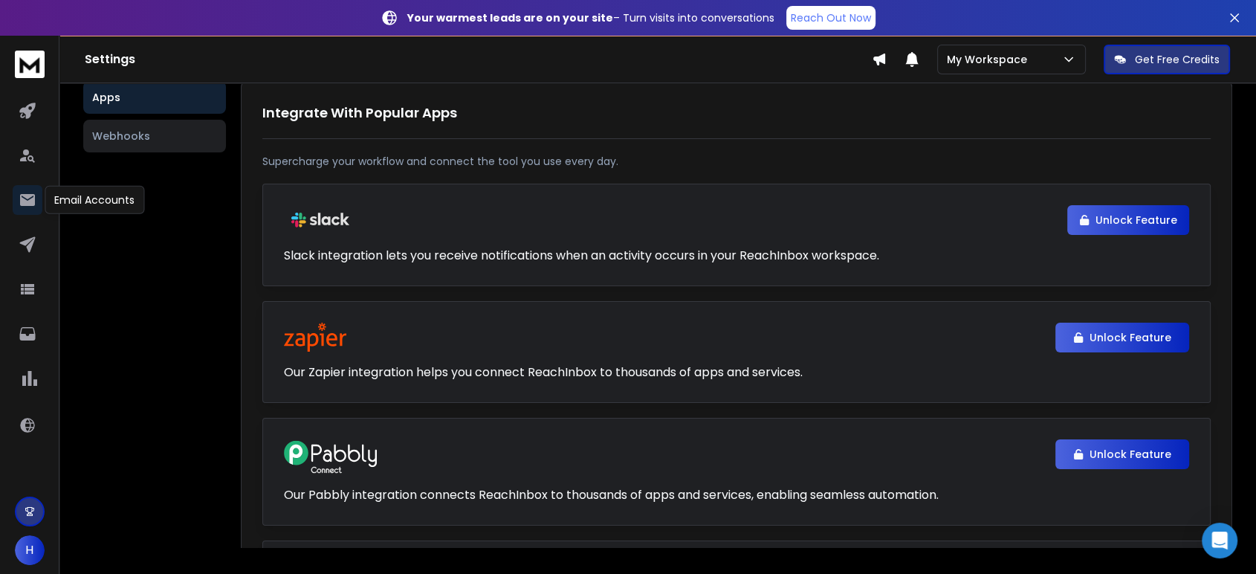
click at [31, 207] on icon at bounding box center [28, 200] width 18 height 18
